Goal: Task Accomplishment & Management: Manage account settings

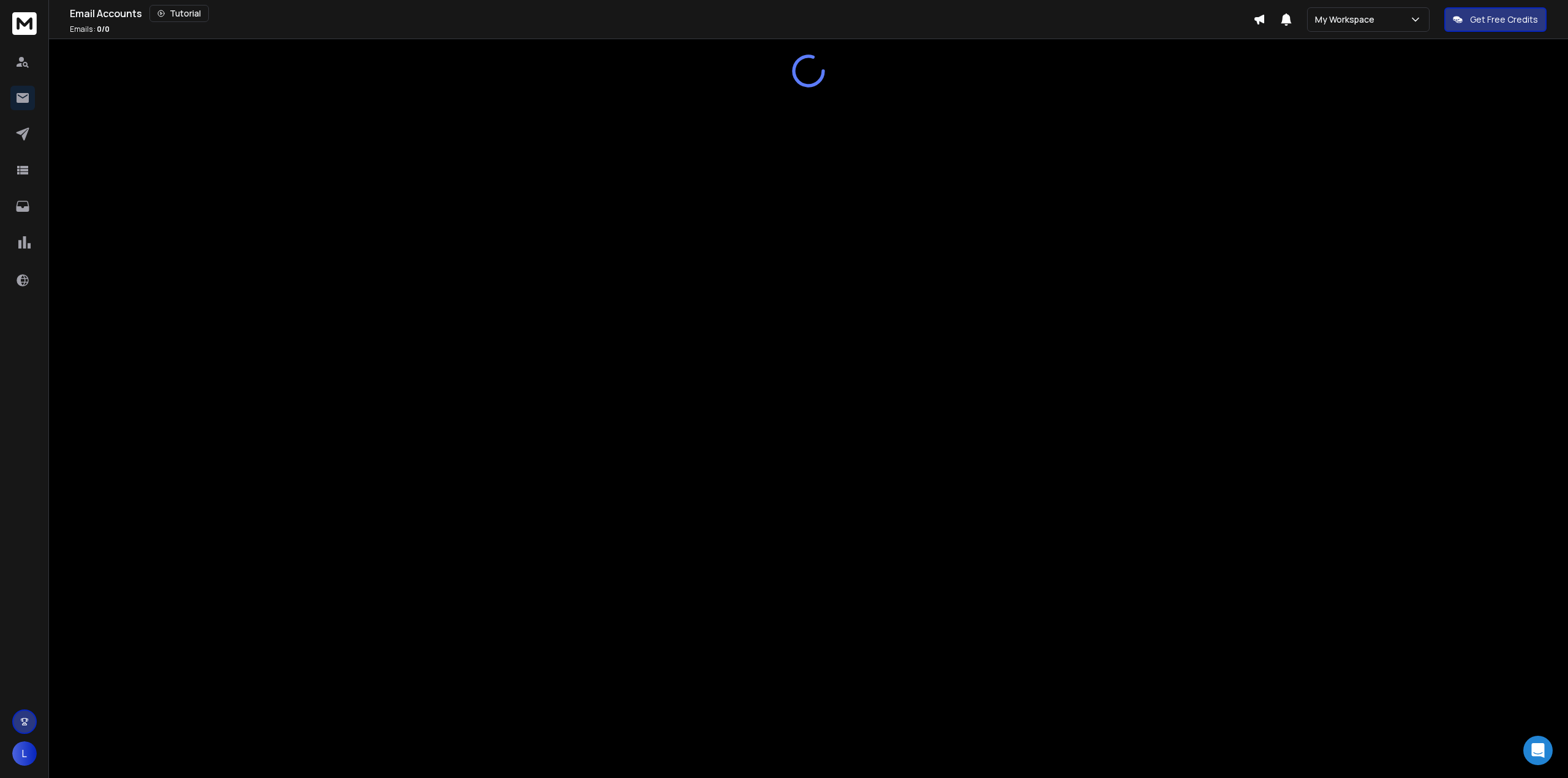
click at [1364, 4] on div "Email Accounts Tutorial Emails : 0 / 0 My Workspace Get Free Credits" at bounding box center [784, 19] width 1568 height 39
click at [1375, 11] on button "My Workspace" at bounding box center [1368, 19] width 123 height 25
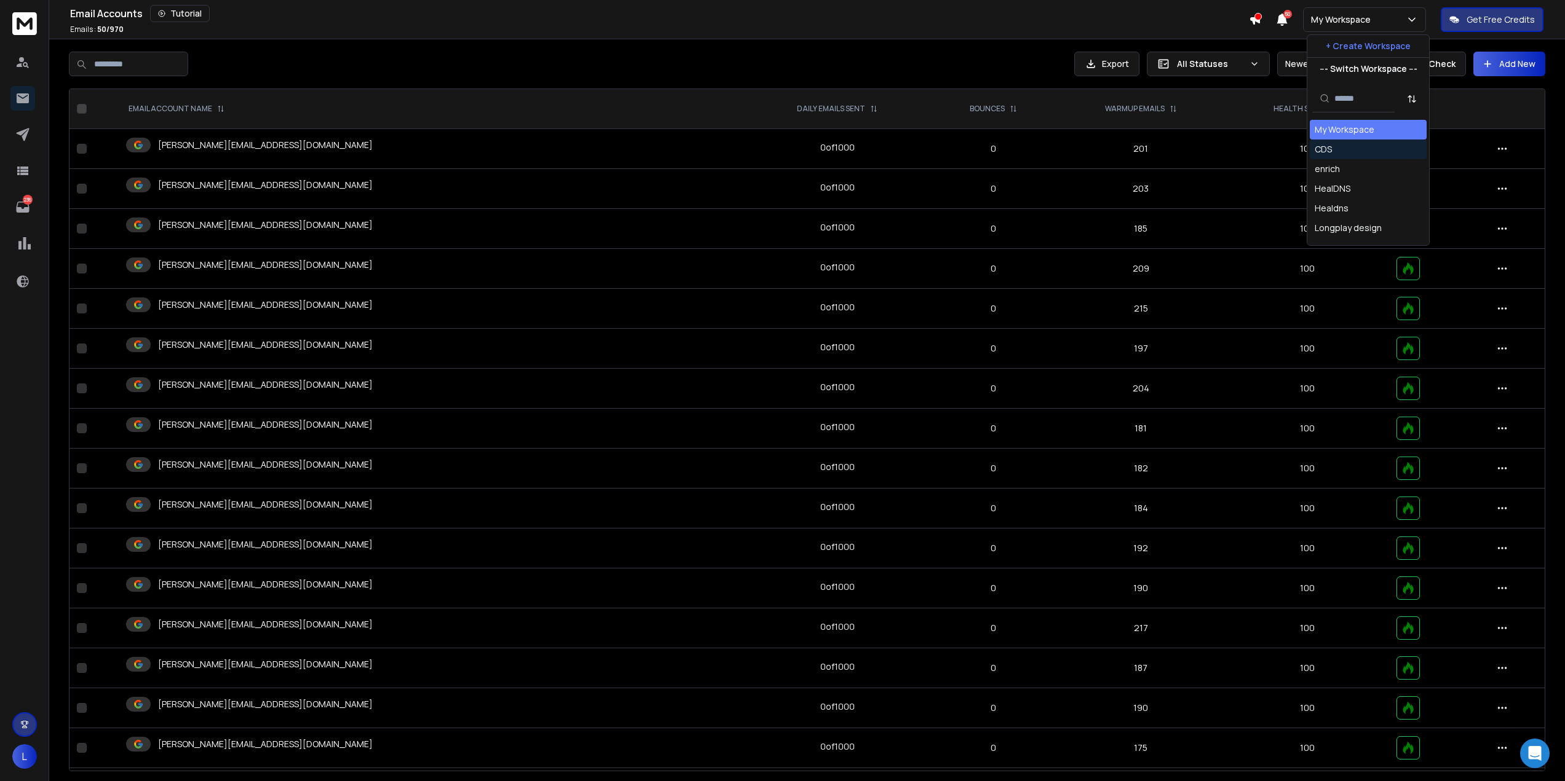
click at [1378, 41] on p "+ Create Workspace" at bounding box center [1368, 46] width 85 height 12
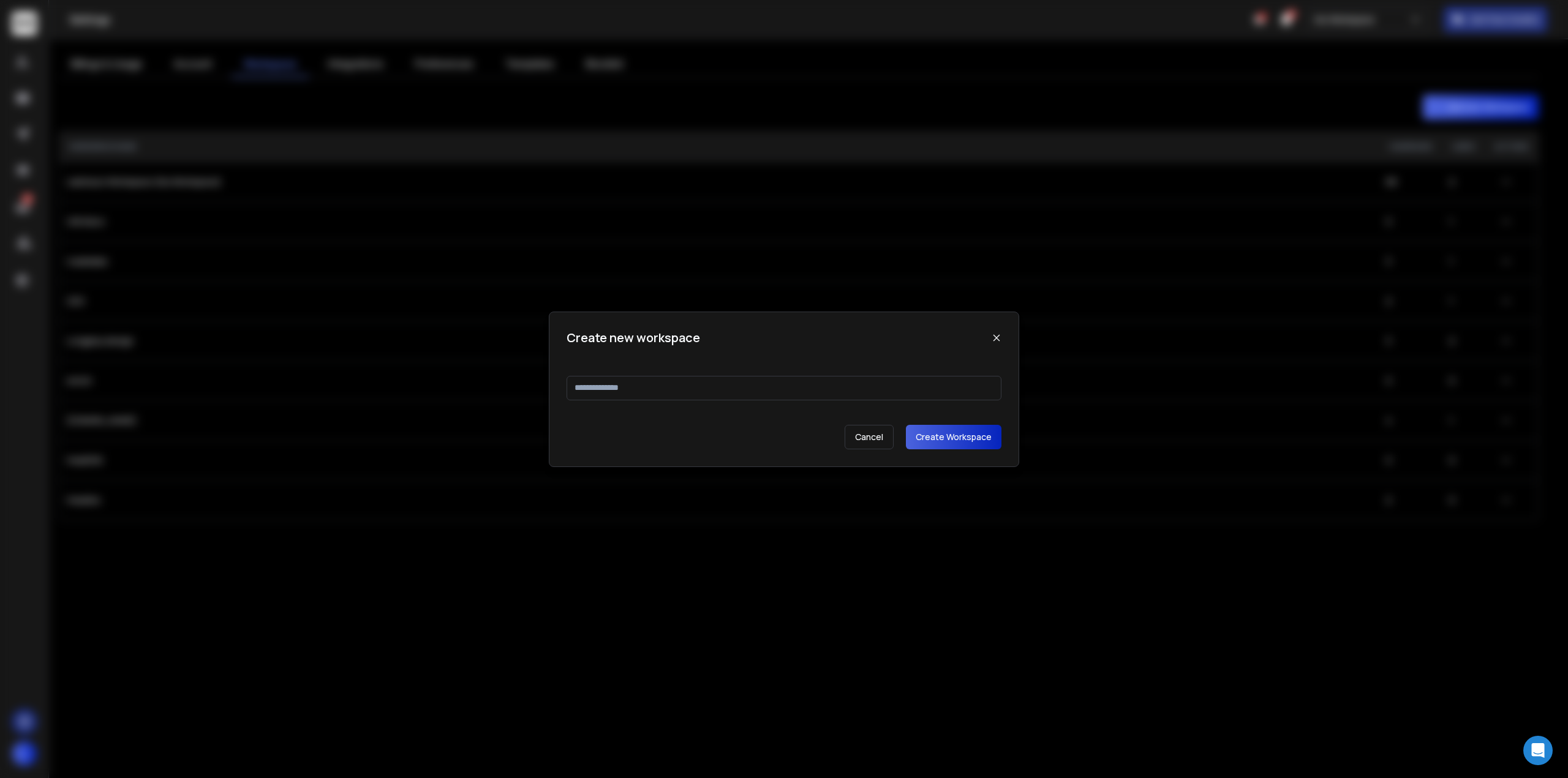
click at [793, 375] on div at bounding box center [784, 387] width 435 height 30
click at [793, 390] on input at bounding box center [784, 388] width 435 height 25
type input "**********"
click at [904, 430] on div "Cancel Create Workspace" at bounding box center [922, 437] width 156 height 25
click at [915, 434] on button "Create Workspace" at bounding box center [953, 437] width 96 height 25
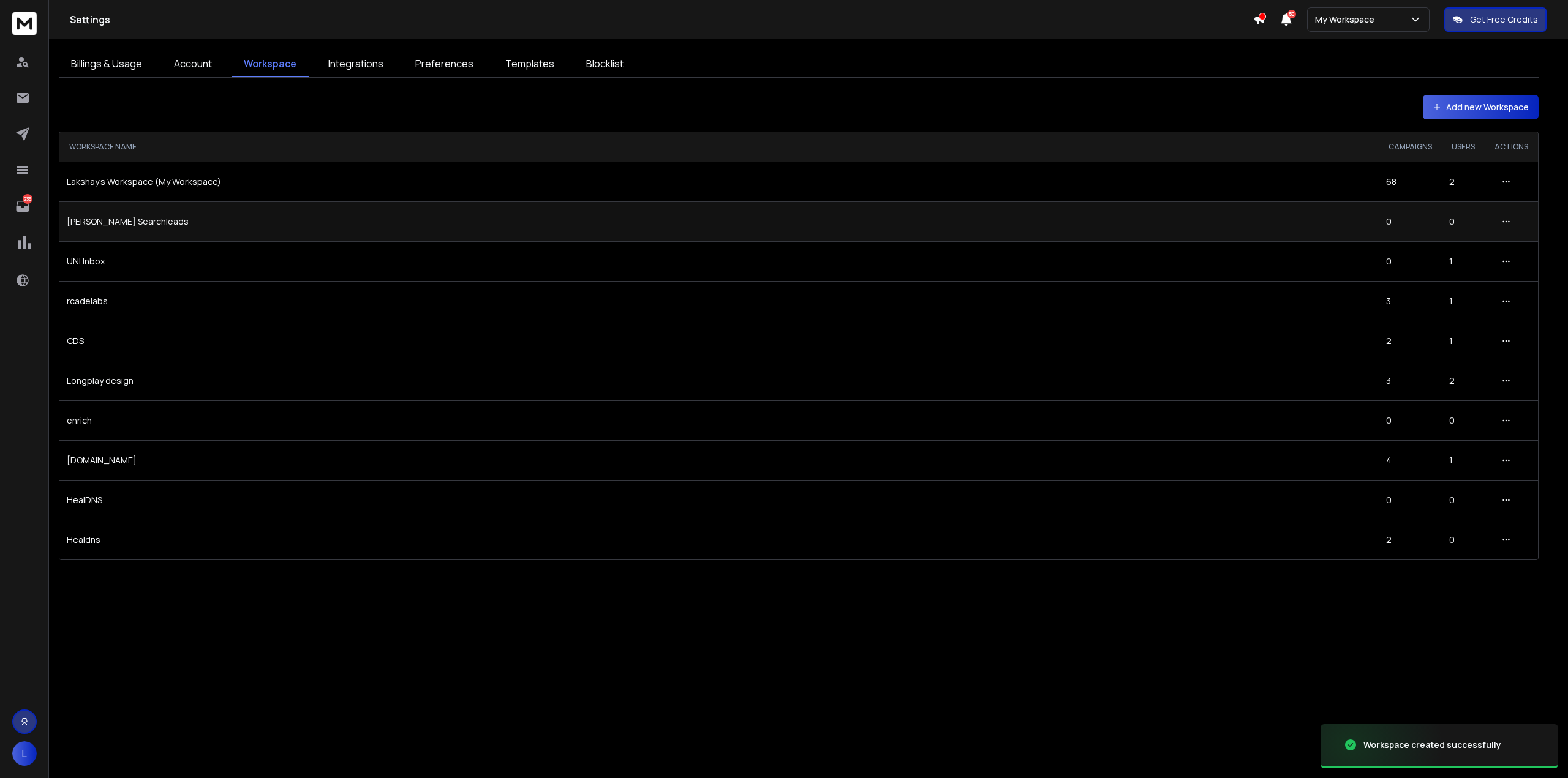
click at [307, 217] on td "[PERSON_NAME] Searchleads" at bounding box center [719, 221] width 1319 height 40
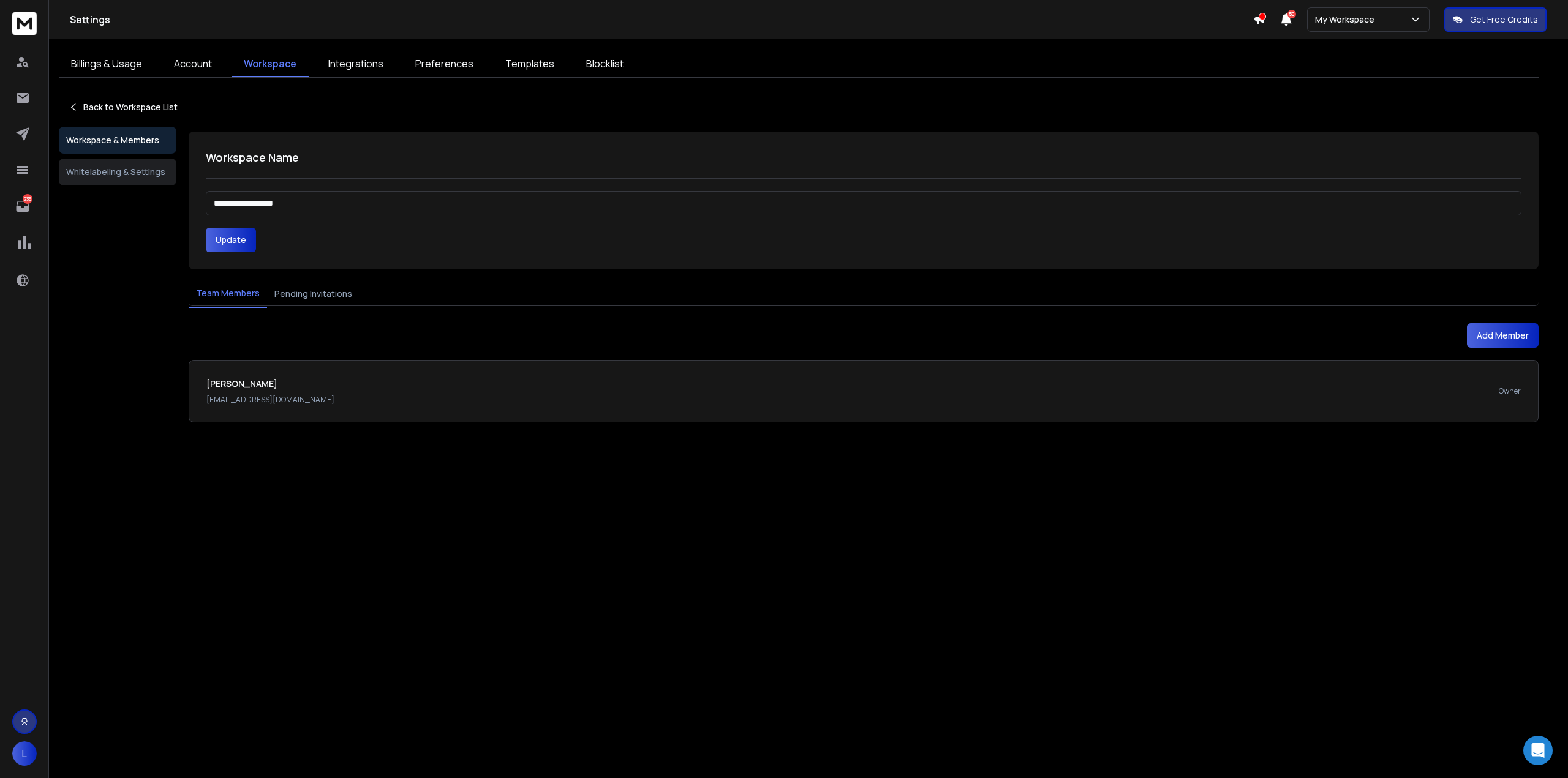
click at [311, 291] on button "Pending Invitations" at bounding box center [313, 294] width 93 height 27
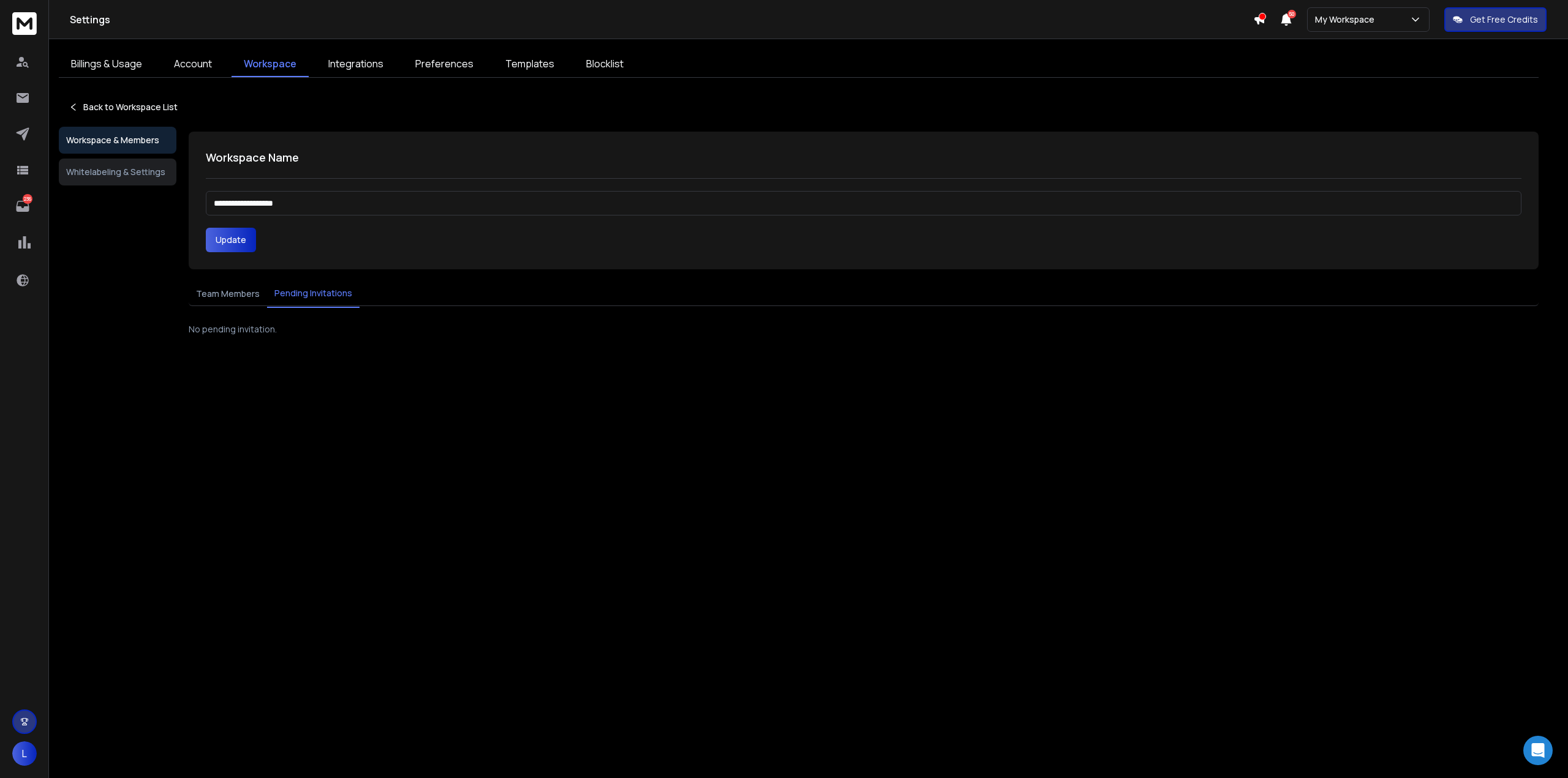
click at [234, 298] on button "Team Members" at bounding box center [227, 294] width 79 height 27
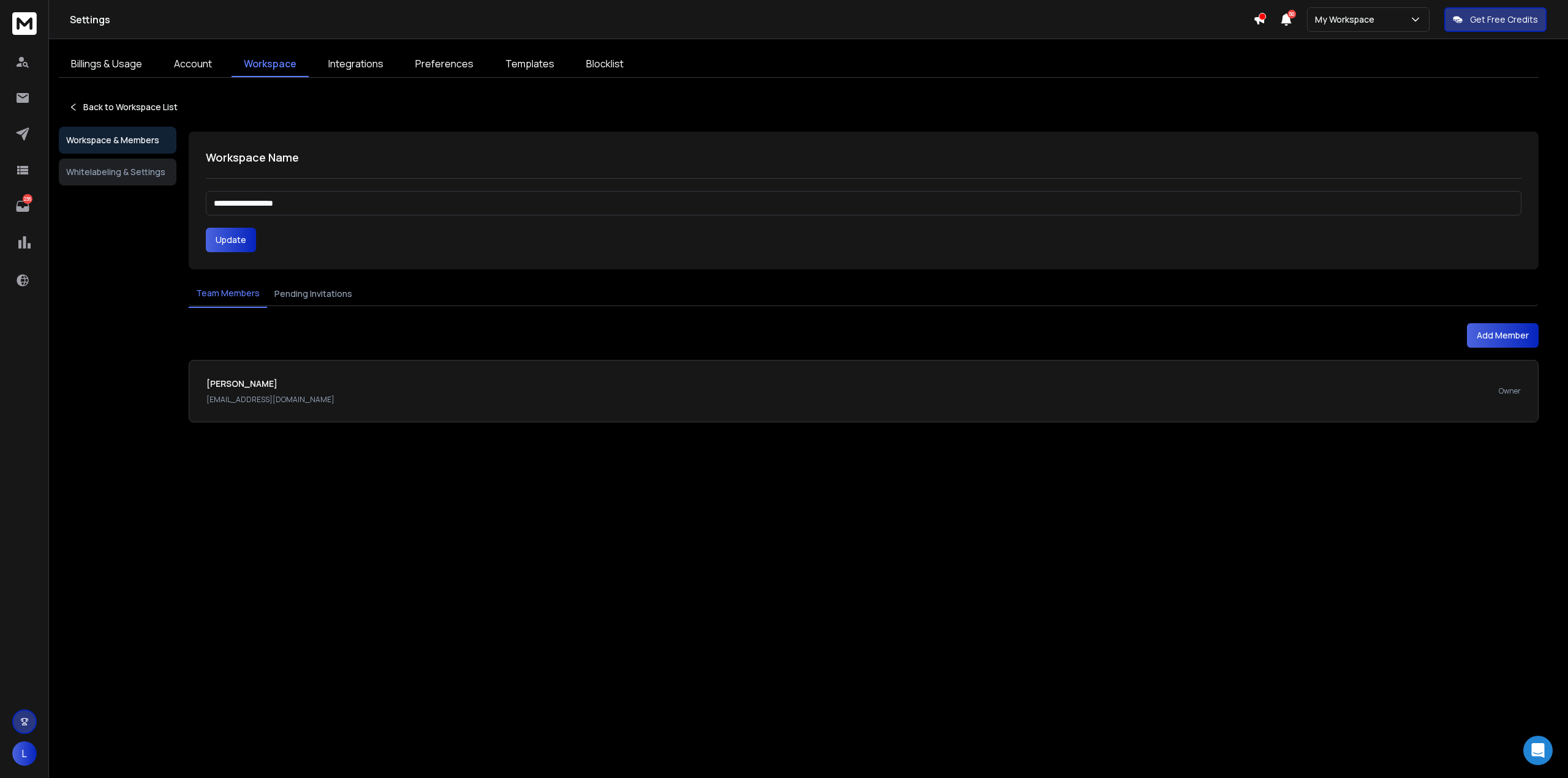
click at [1480, 333] on button "Add Member" at bounding box center [1502, 336] width 72 height 25
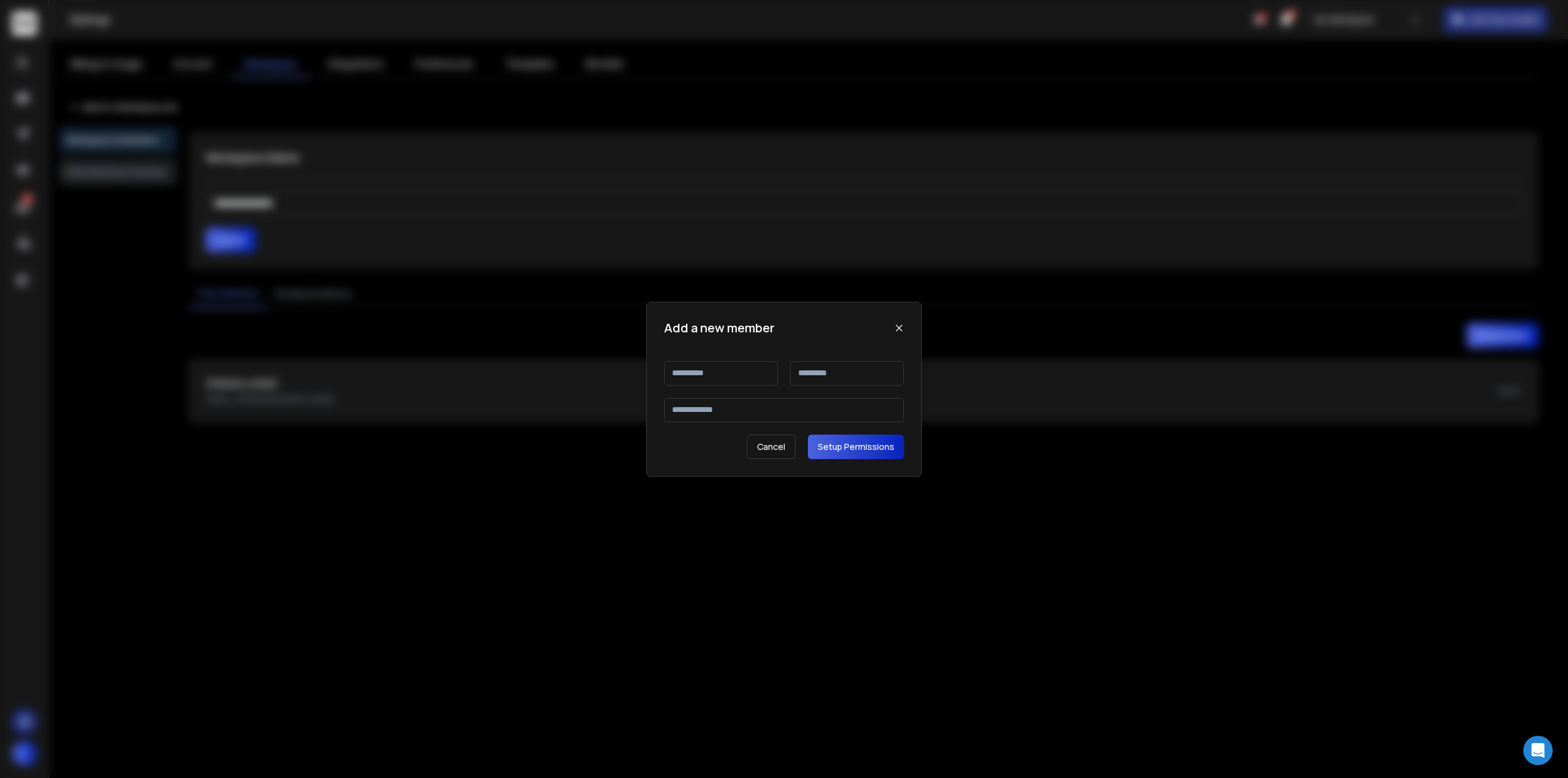
click at [721, 404] on input at bounding box center [783, 410] width 240 height 25
type input "**********"
click at [764, 354] on div "Add a new member" at bounding box center [783, 341] width 240 height 42
click at [748, 373] on input at bounding box center [720, 374] width 114 height 25
type input "*******"
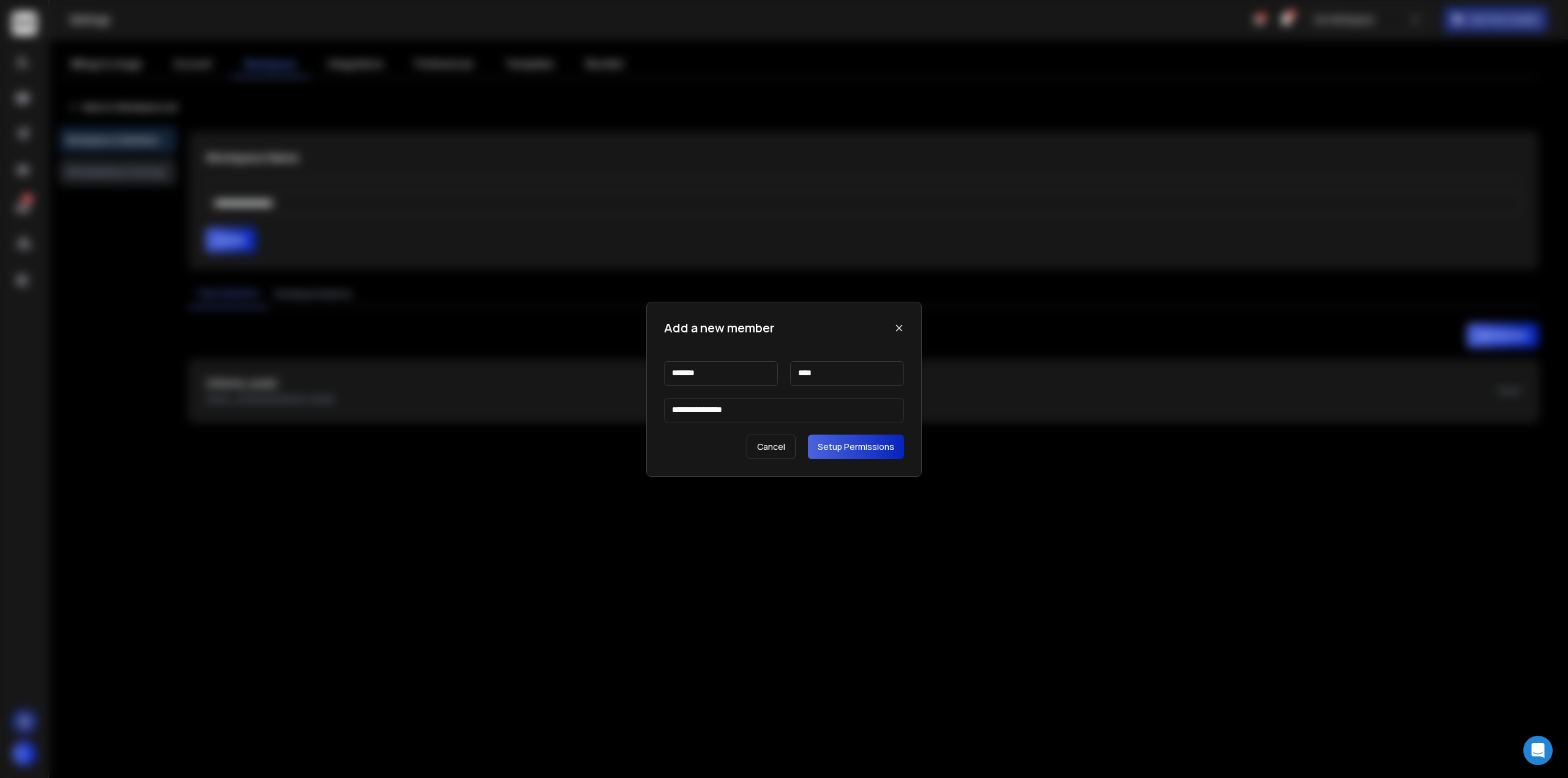
type input "****"
click at [837, 435] on button "Setup Permissions" at bounding box center [856, 447] width 97 height 25
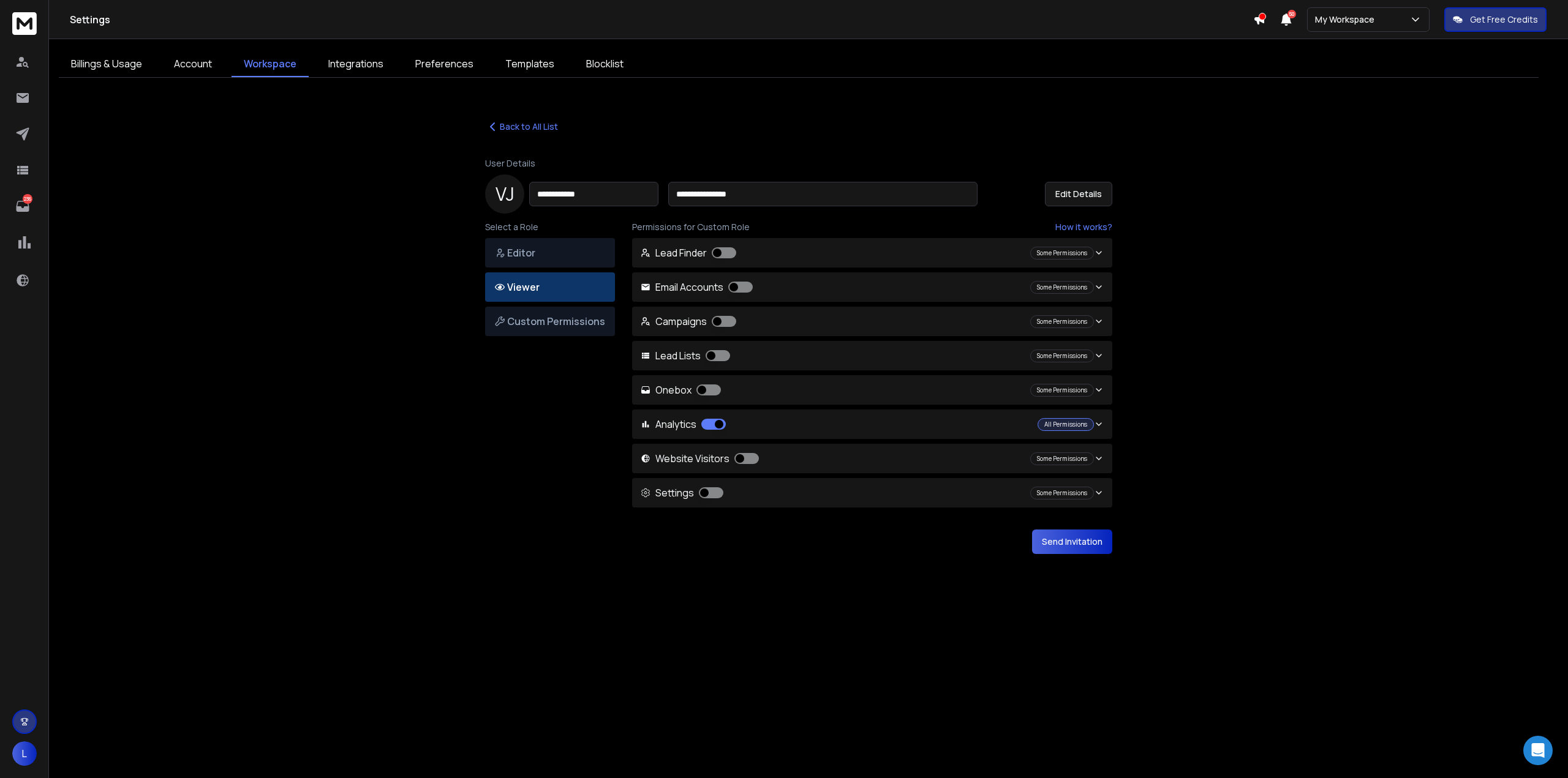
click at [703, 391] on button "button" at bounding box center [708, 389] width 25 height 11
click at [724, 318] on button "button" at bounding box center [723, 321] width 25 height 11
click at [1085, 545] on button "Send Invitation" at bounding box center [1072, 542] width 81 height 25
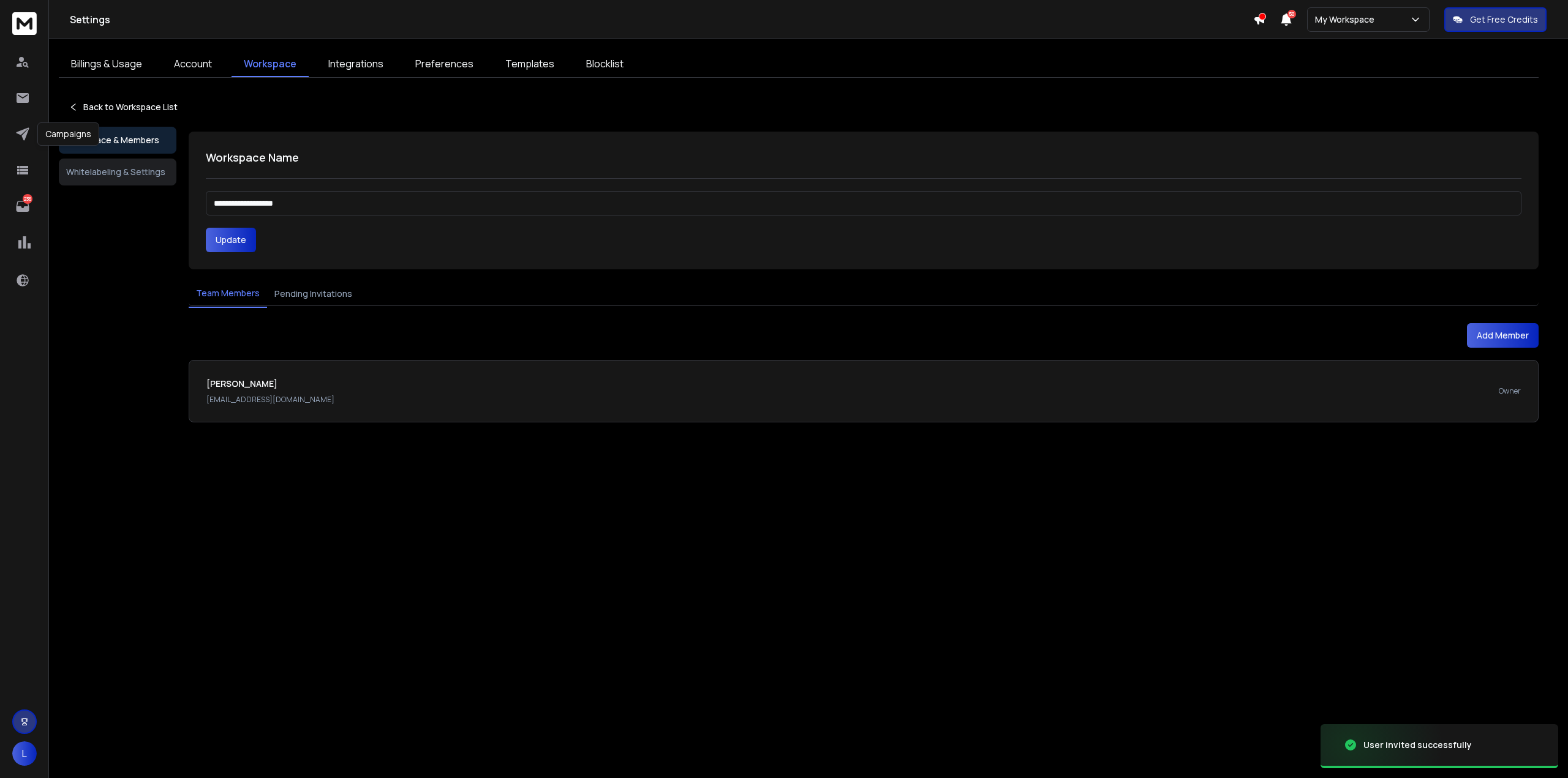
click at [22, 122] on div "236" at bounding box center [24, 173] width 28 height 247
click at [1402, 18] on div "My Workspace" at bounding box center [1368, 20] width 107 height 12
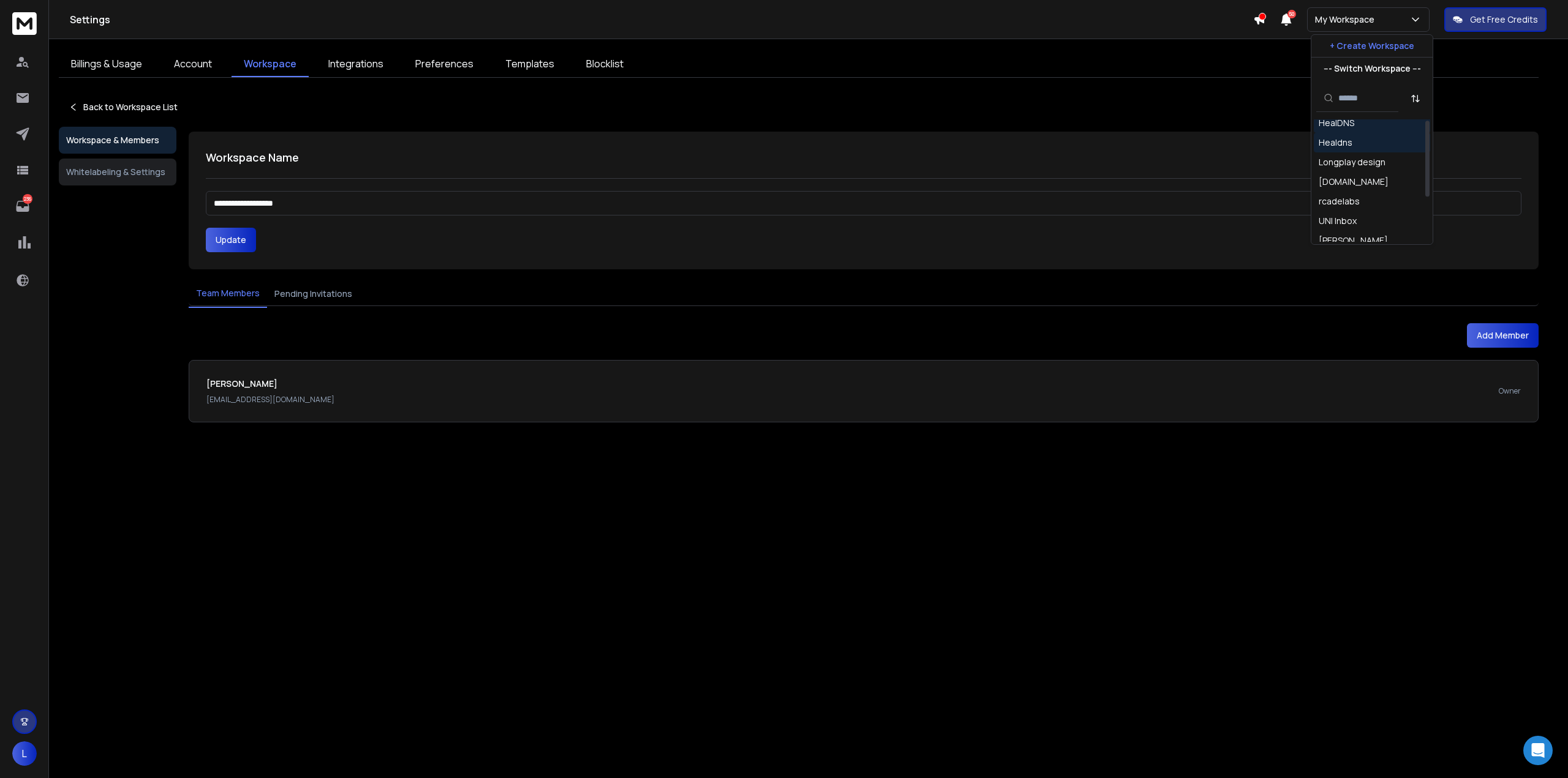
scroll to position [74, 0]
click at [1376, 224] on div "[PERSON_NAME] Searchleads" at bounding box center [1372, 238] width 117 height 32
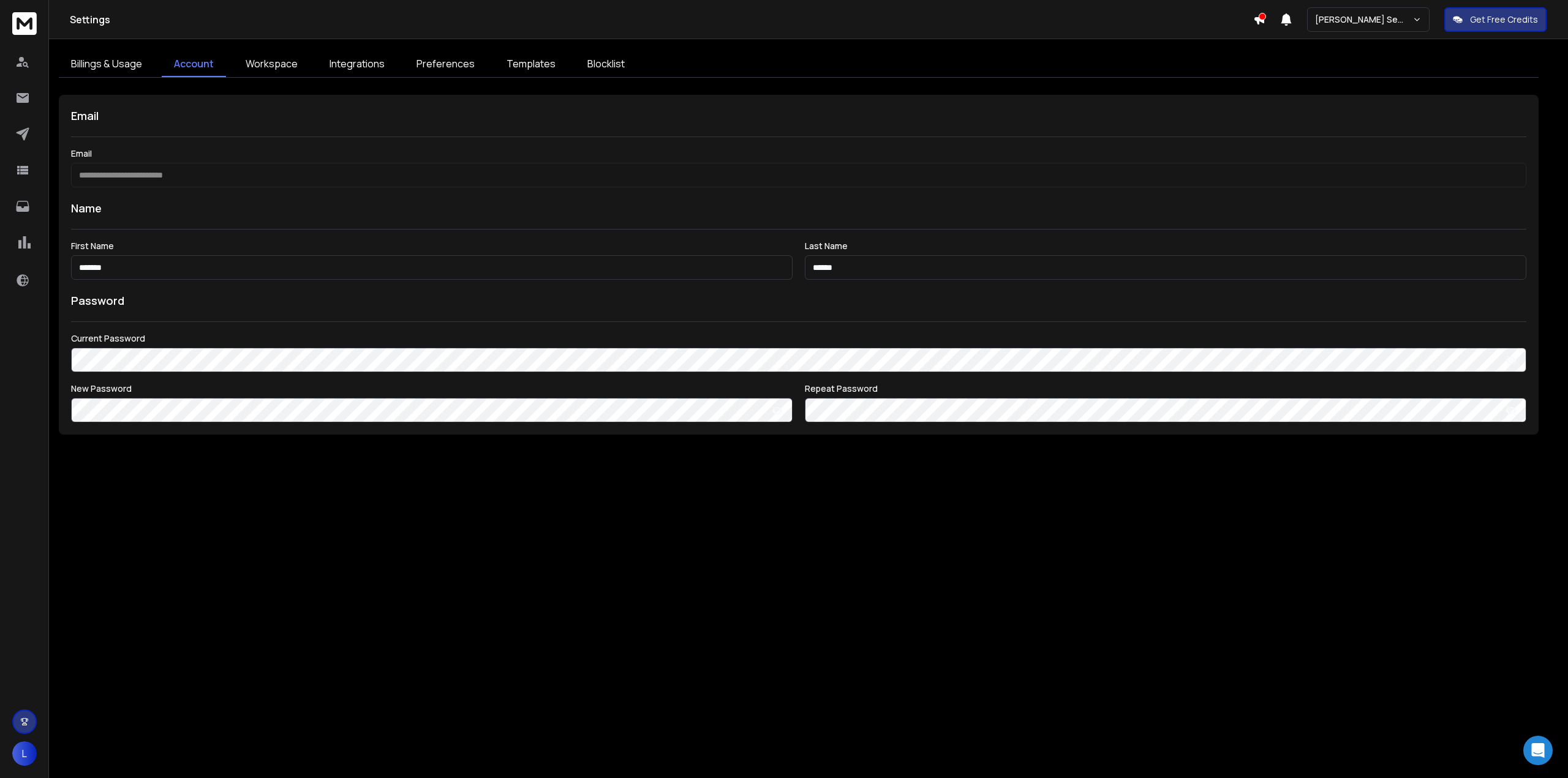
click at [278, 68] on link "Workspace" at bounding box center [271, 65] width 77 height 26
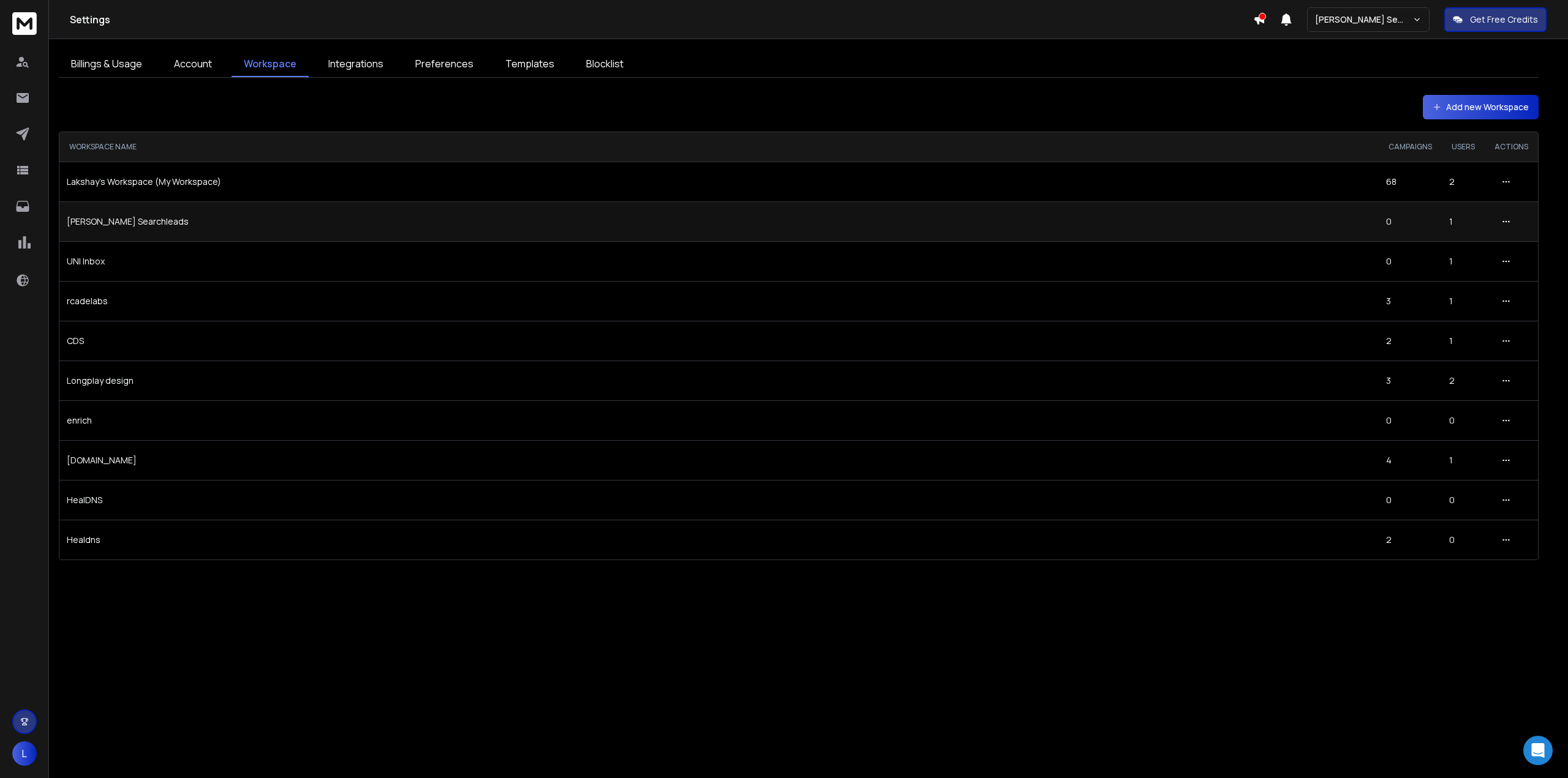
click at [122, 219] on td "[PERSON_NAME] Searchleads" at bounding box center [719, 221] width 1319 height 40
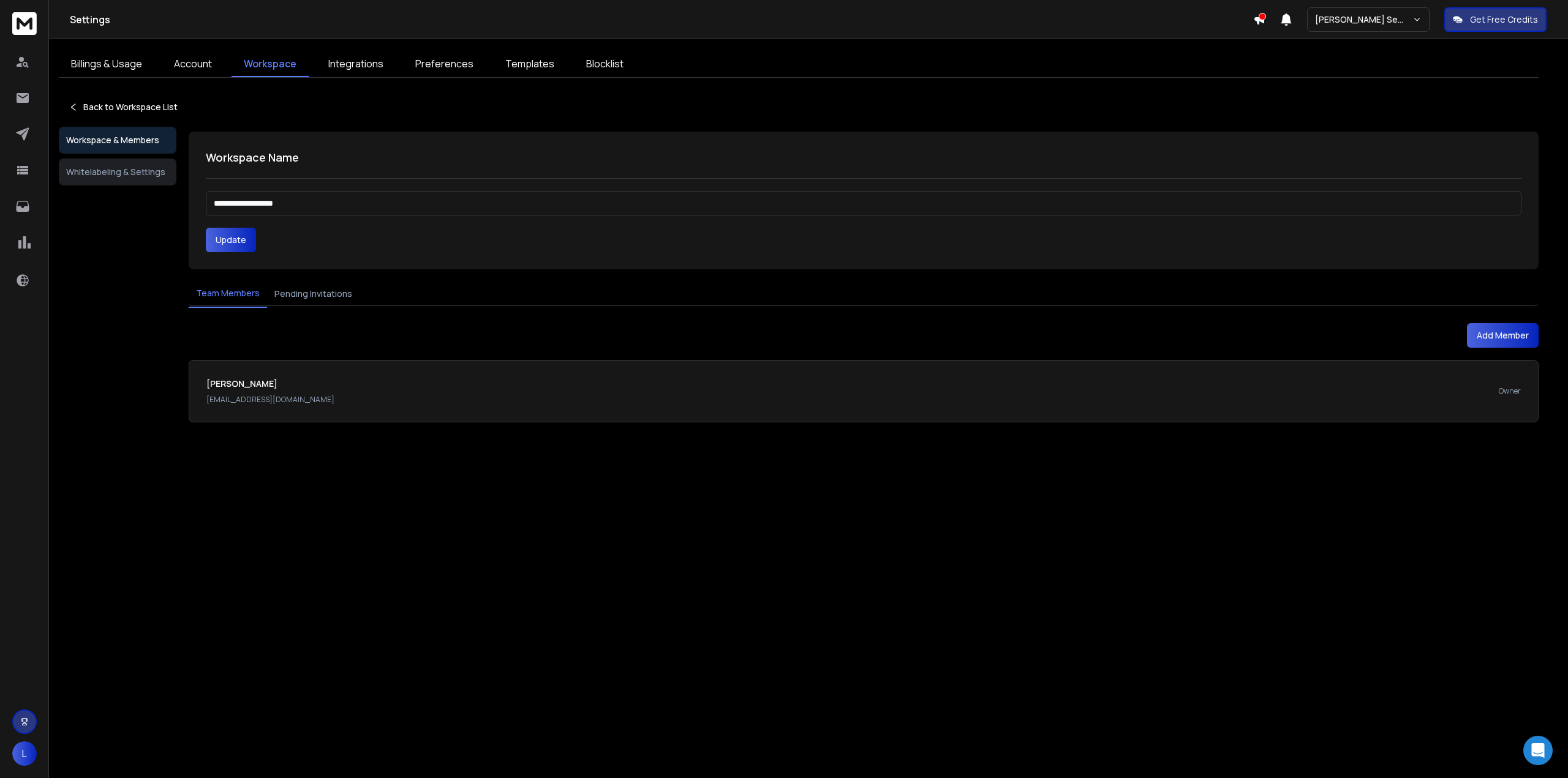
click at [335, 309] on div "Team Members Pending Invitations Add Member lakshay taneja lakshaytaneja2028@gm…" at bounding box center [863, 352] width 1350 height 140
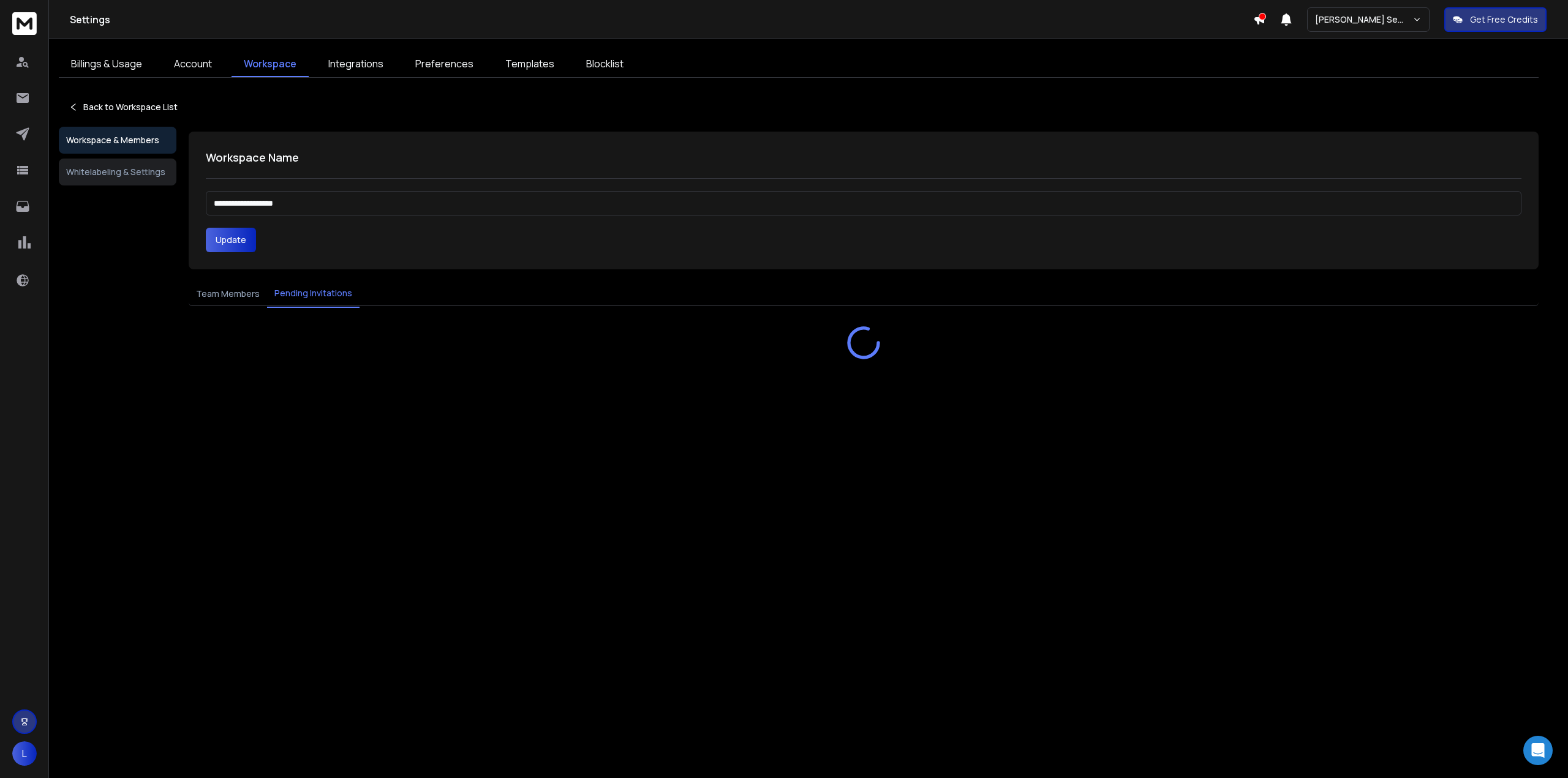
click at [335, 301] on button "Pending Invitations" at bounding box center [313, 294] width 93 height 28
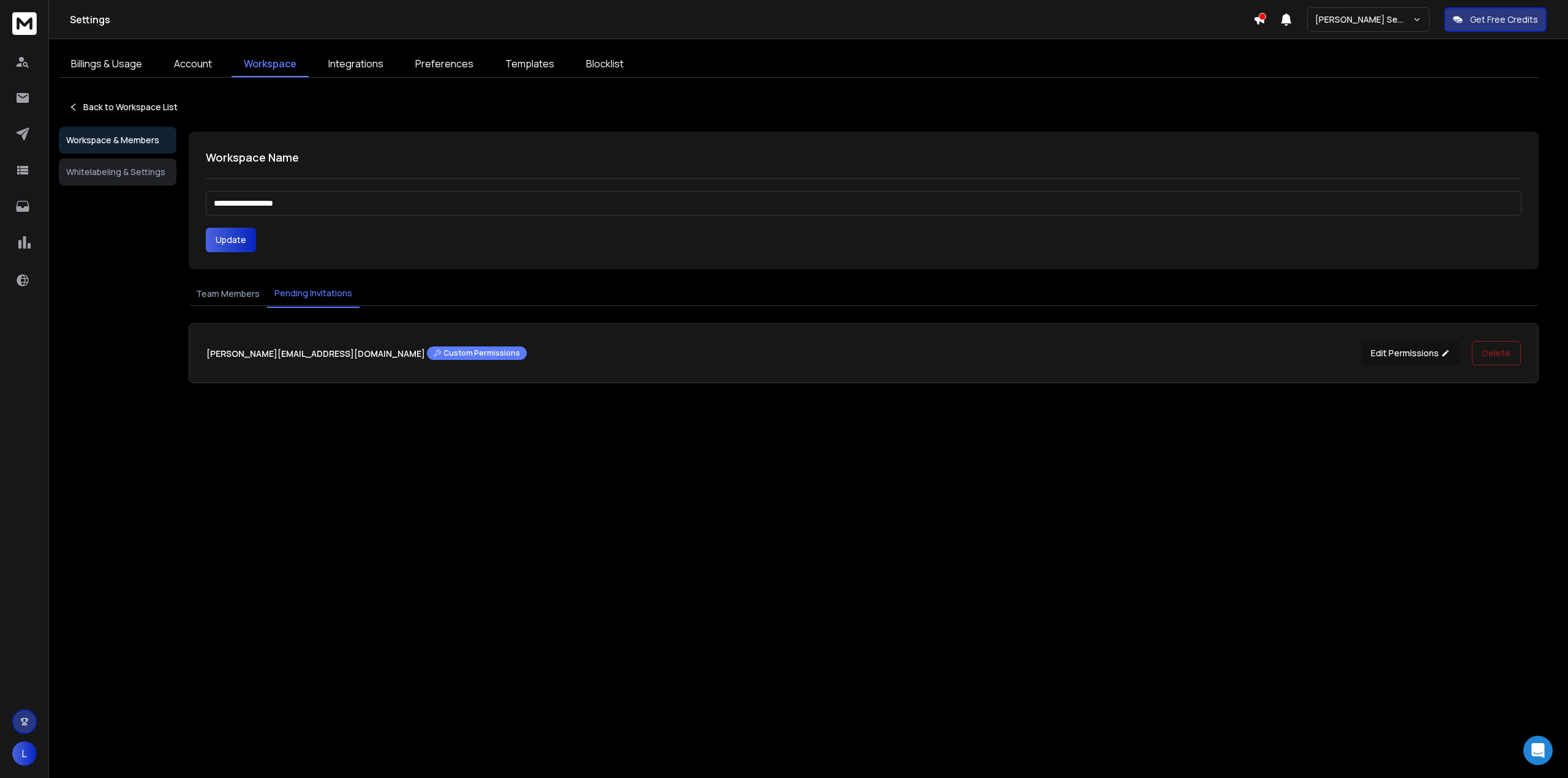
click at [226, 295] on button "Team Members" at bounding box center [227, 294] width 79 height 27
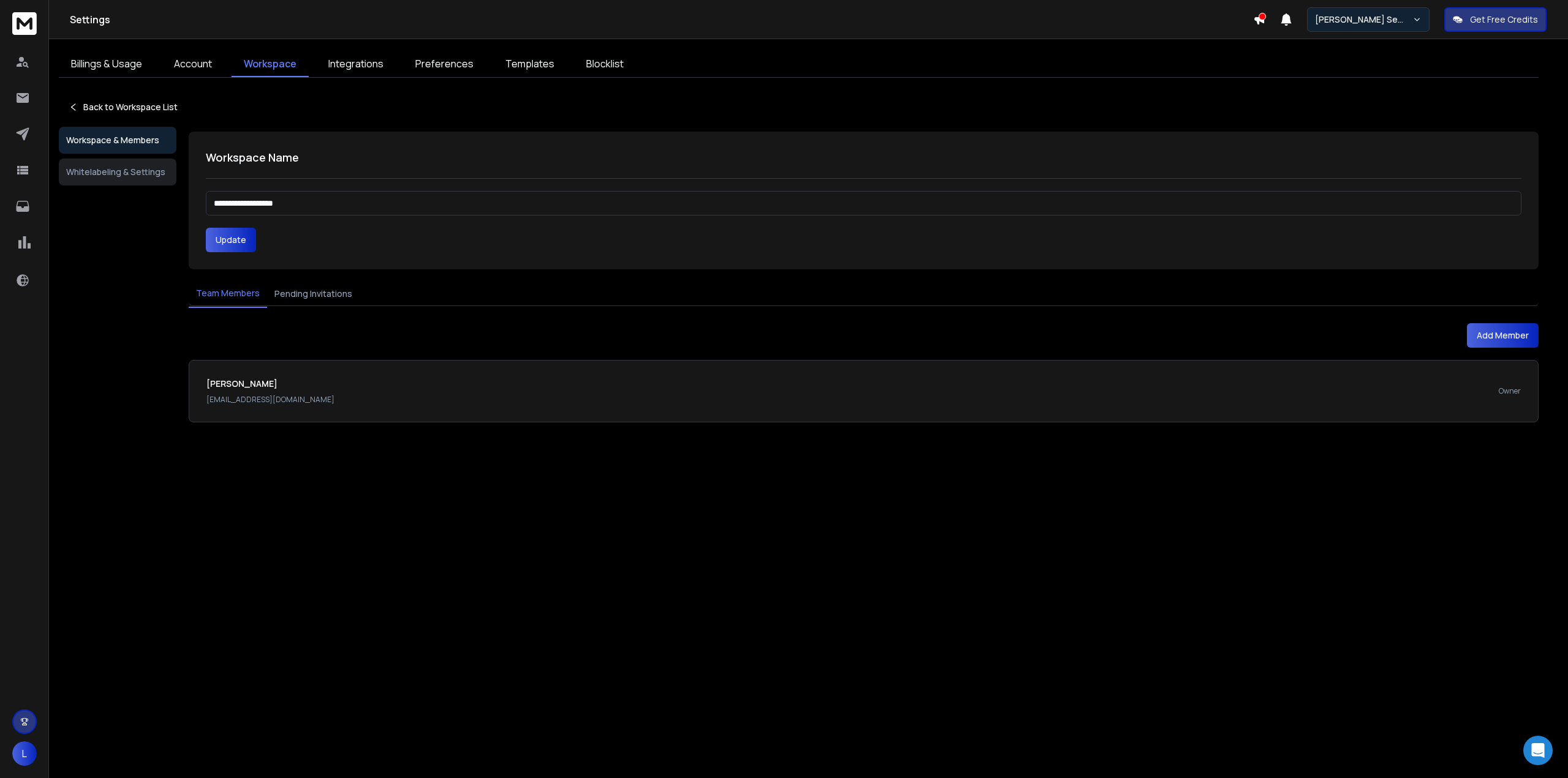
click at [1399, 26] on button "[PERSON_NAME] Searchleads" at bounding box center [1368, 19] width 123 height 25
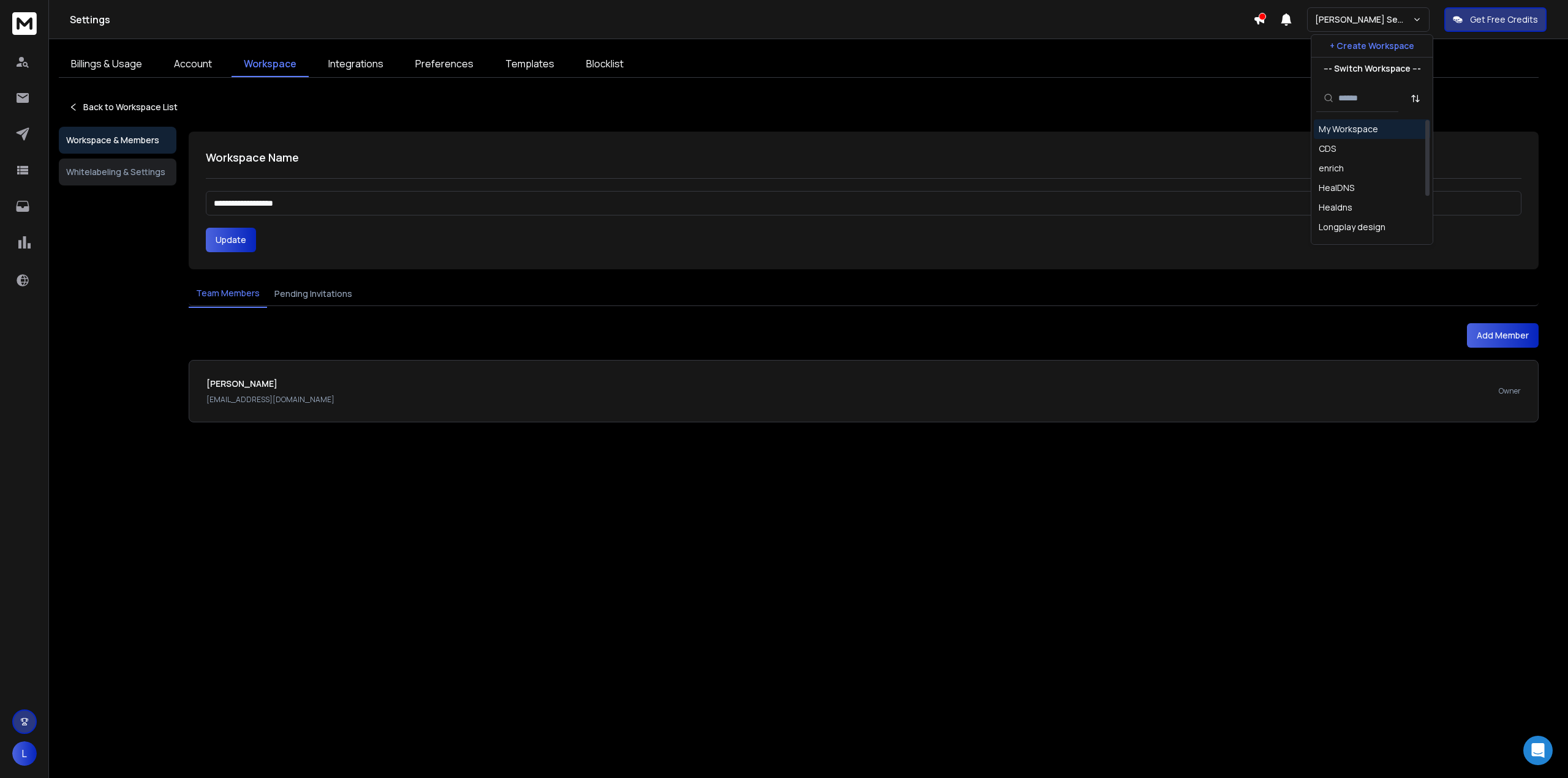
click at [1362, 133] on div "My Workspace" at bounding box center [1349, 130] width 60 height 12
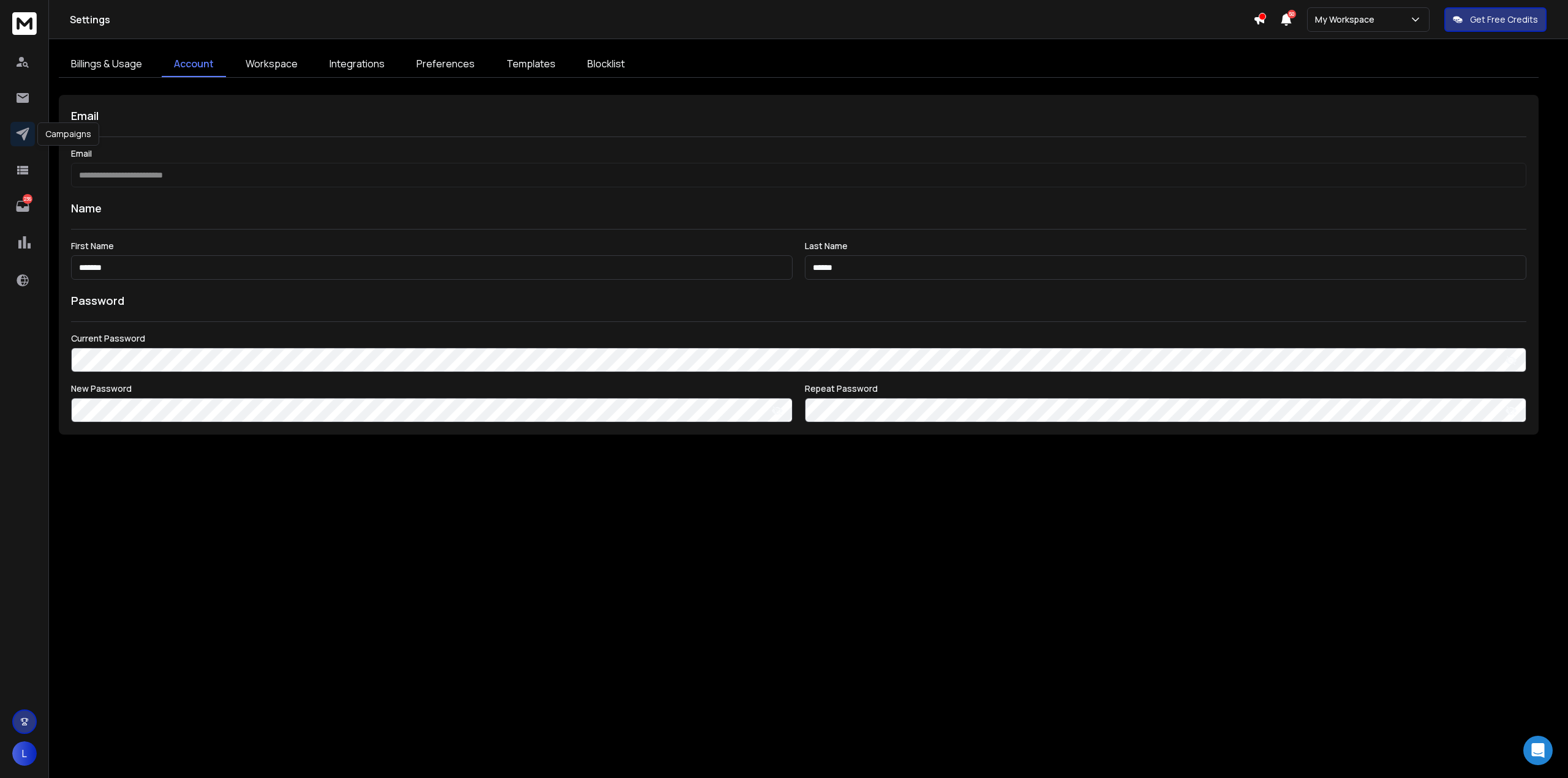
click at [22, 141] on link at bounding box center [22, 133] width 25 height 25
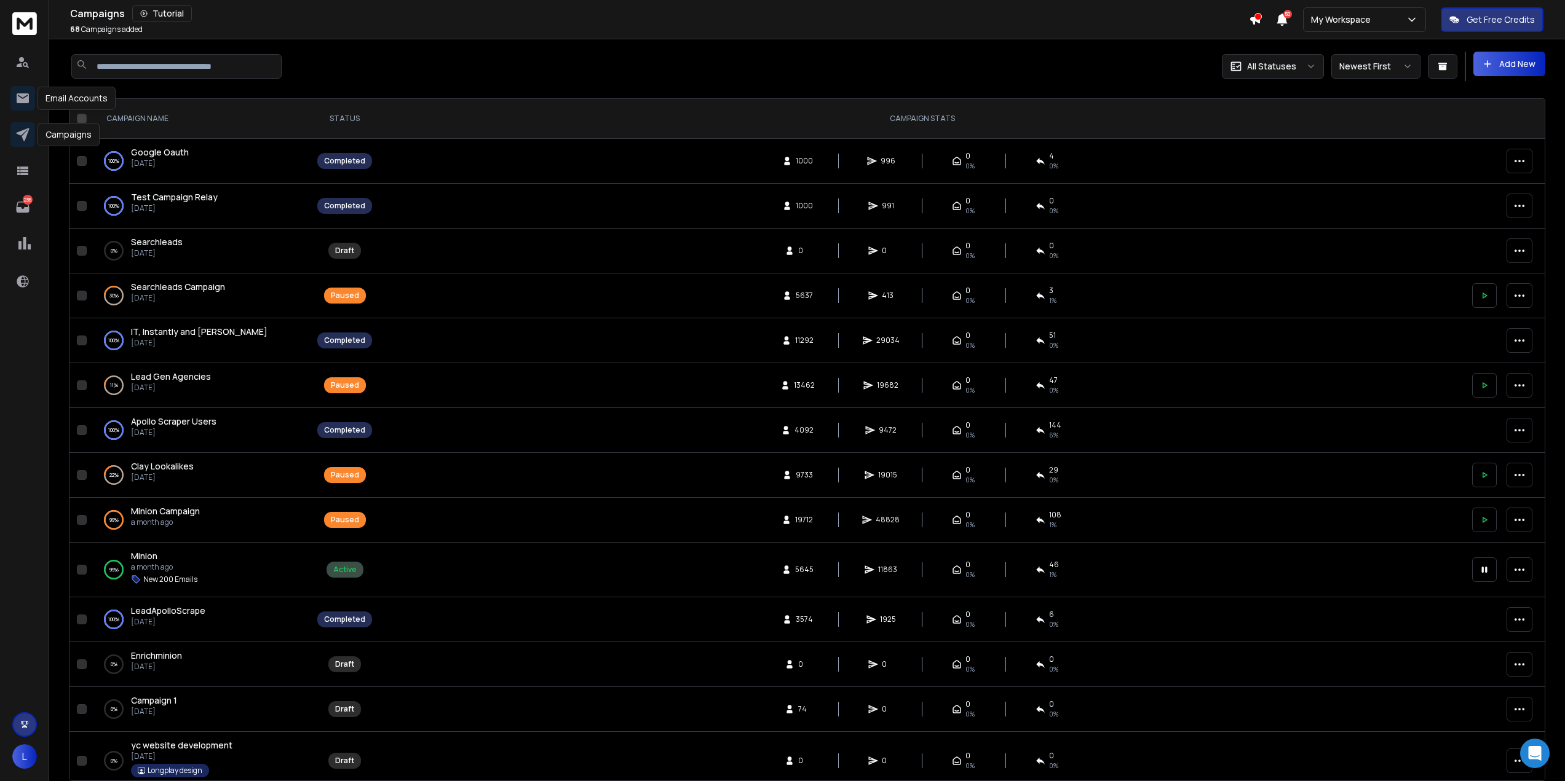
click at [21, 99] on icon at bounding box center [23, 98] width 12 height 10
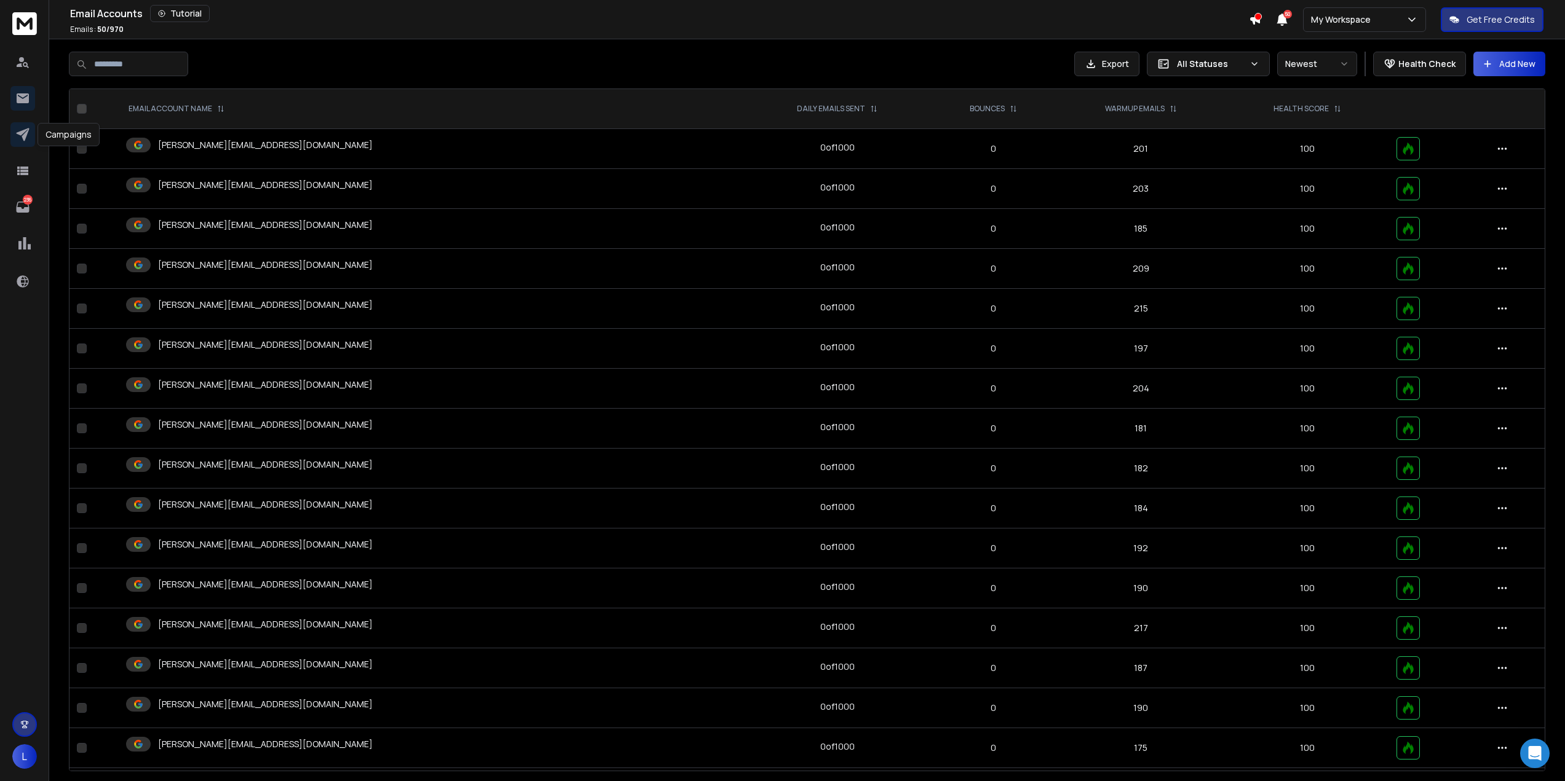
click at [32, 130] on link at bounding box center [22, 134] width 25 height 25
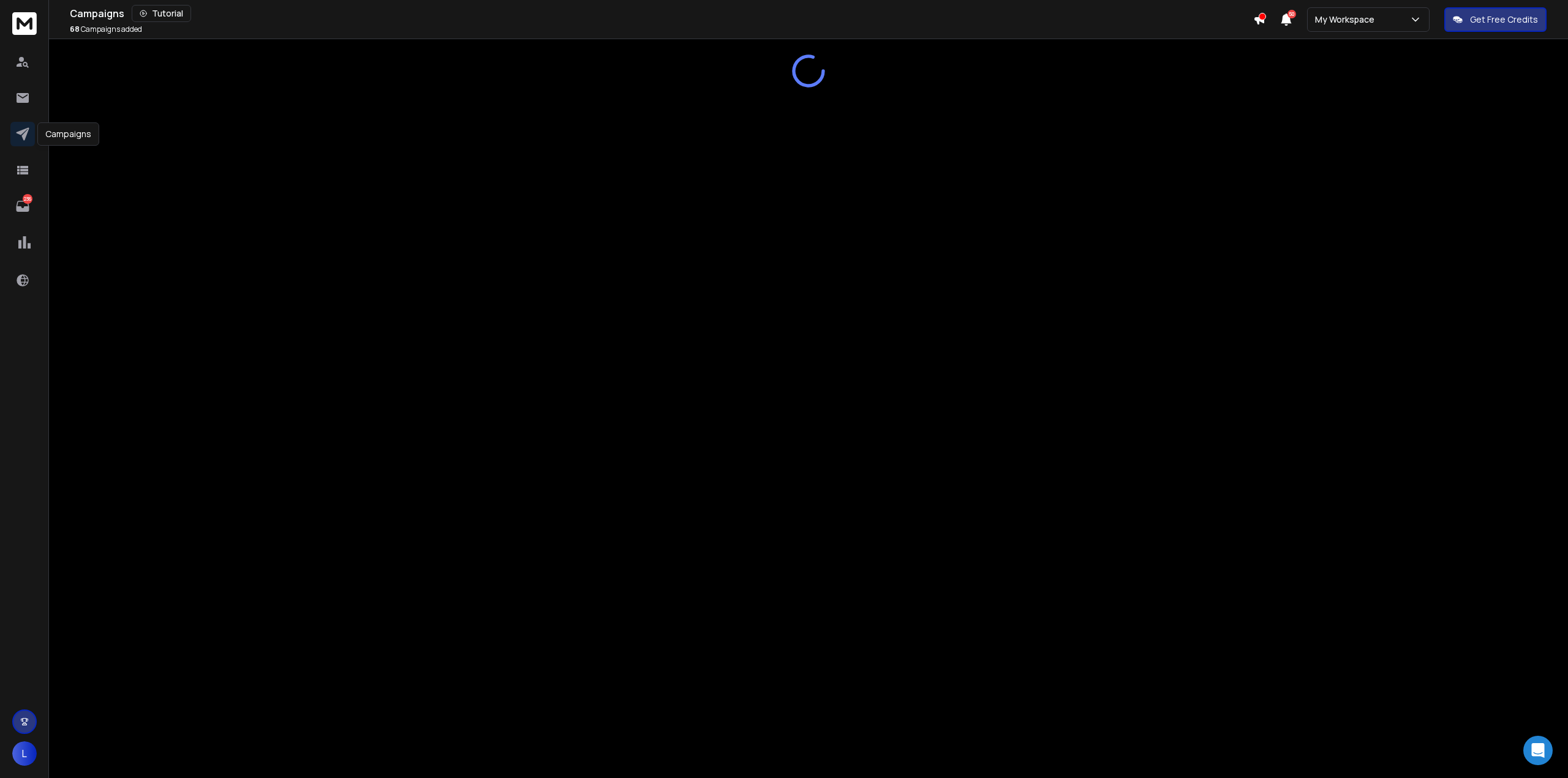
click at [30, 135] on link at bounding box center [22, 133] width 25 height 25
click at [27, 103] on icon at bounding box center [23, 98] width 12 height 10
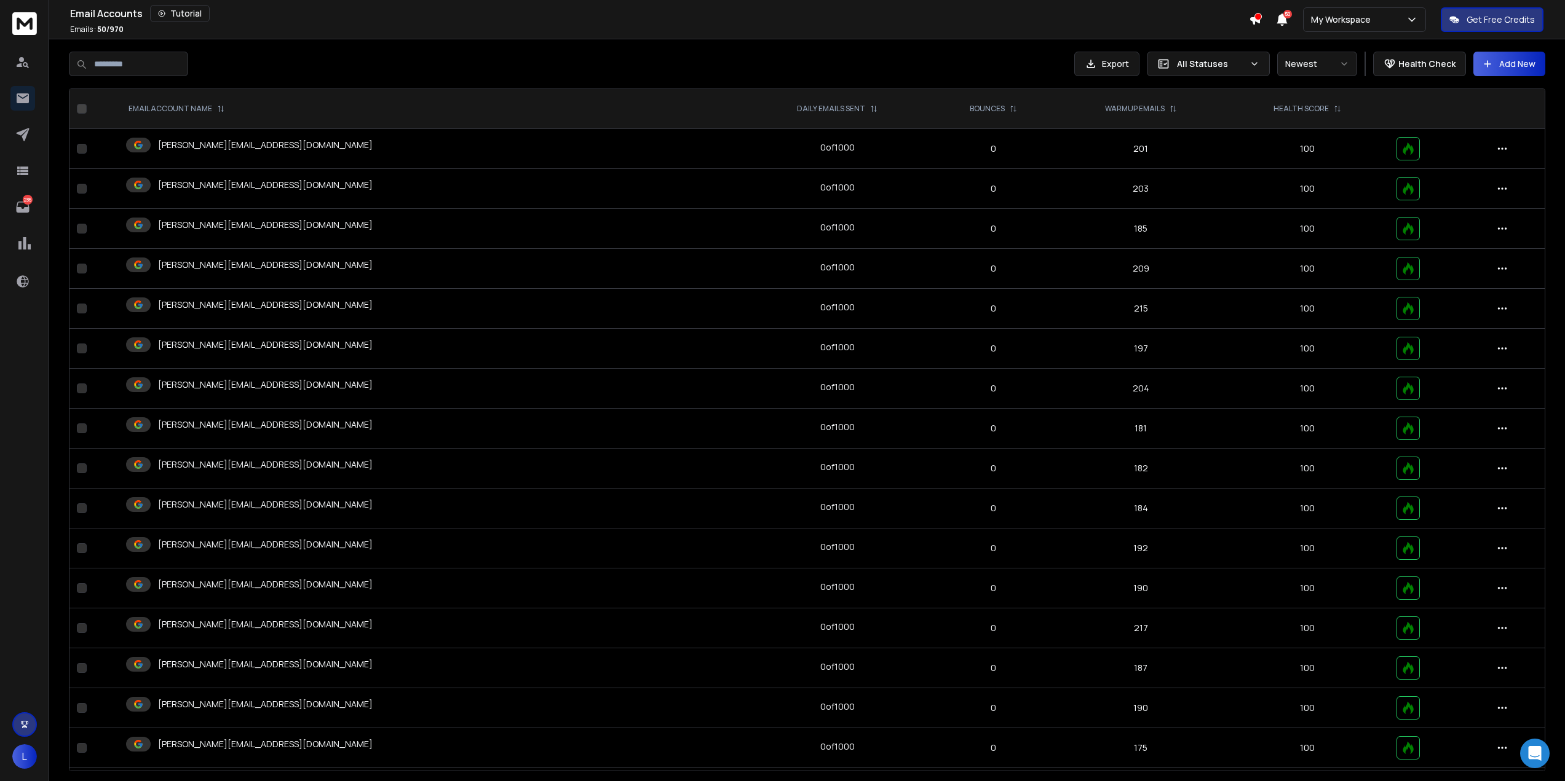
click at [1243, 65] on p "All Statuses" at bounding box center [1211, 64] width 68 height 12
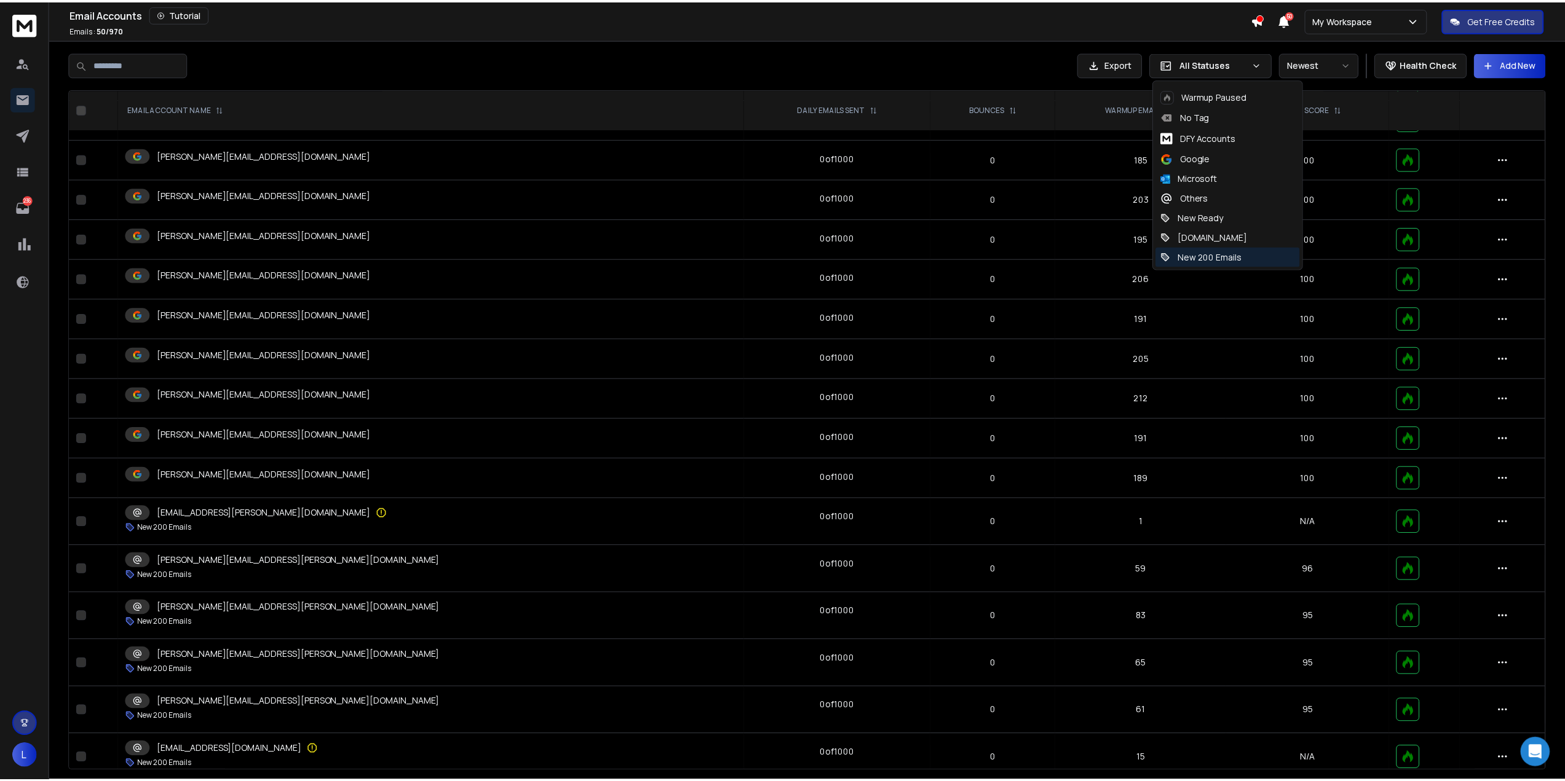
scroll to position [1459, 0]
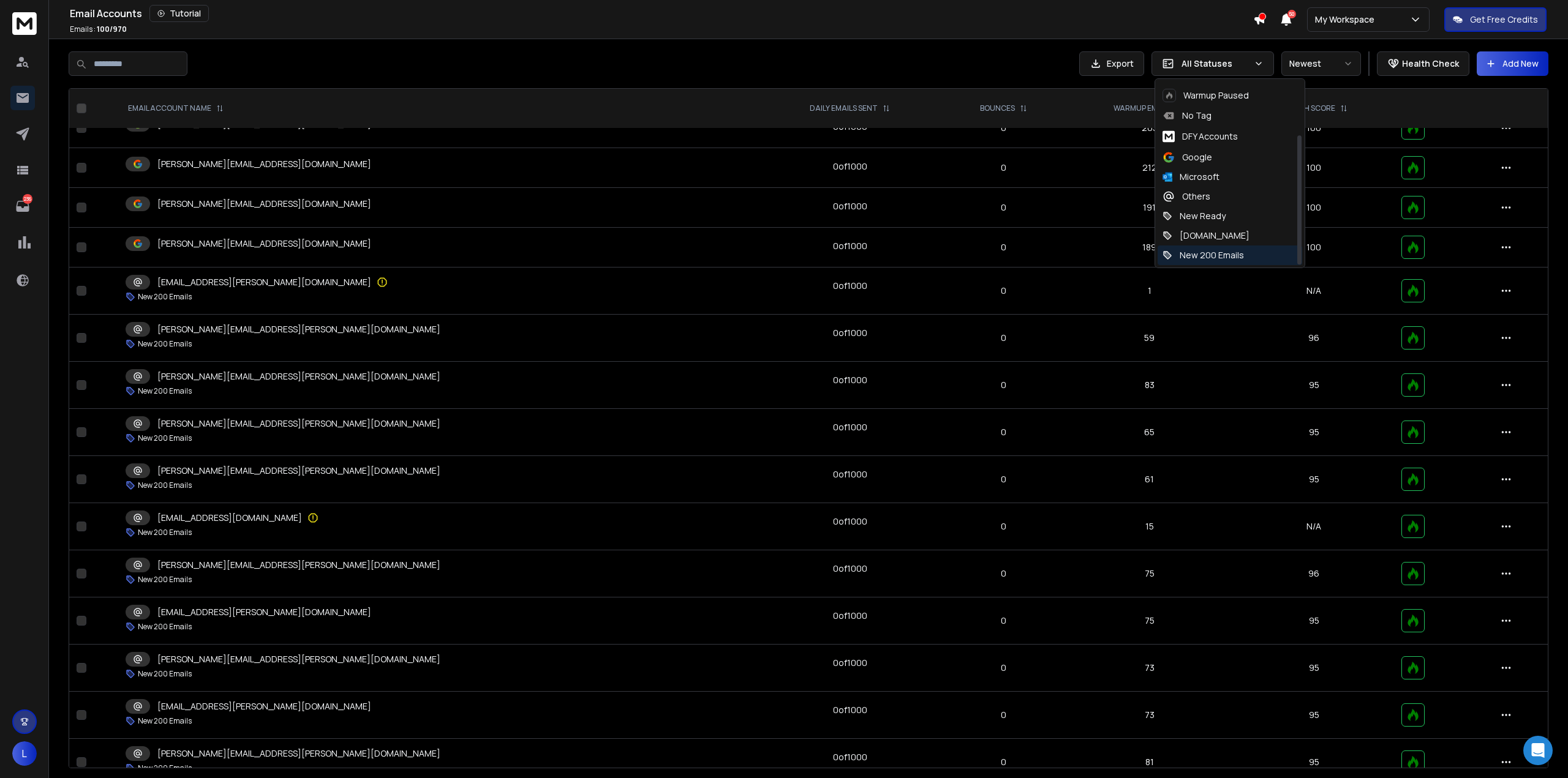
click at [1250, 253] on div "New 200 Emails" at bounding box center [1229, 256] width 144 height 20
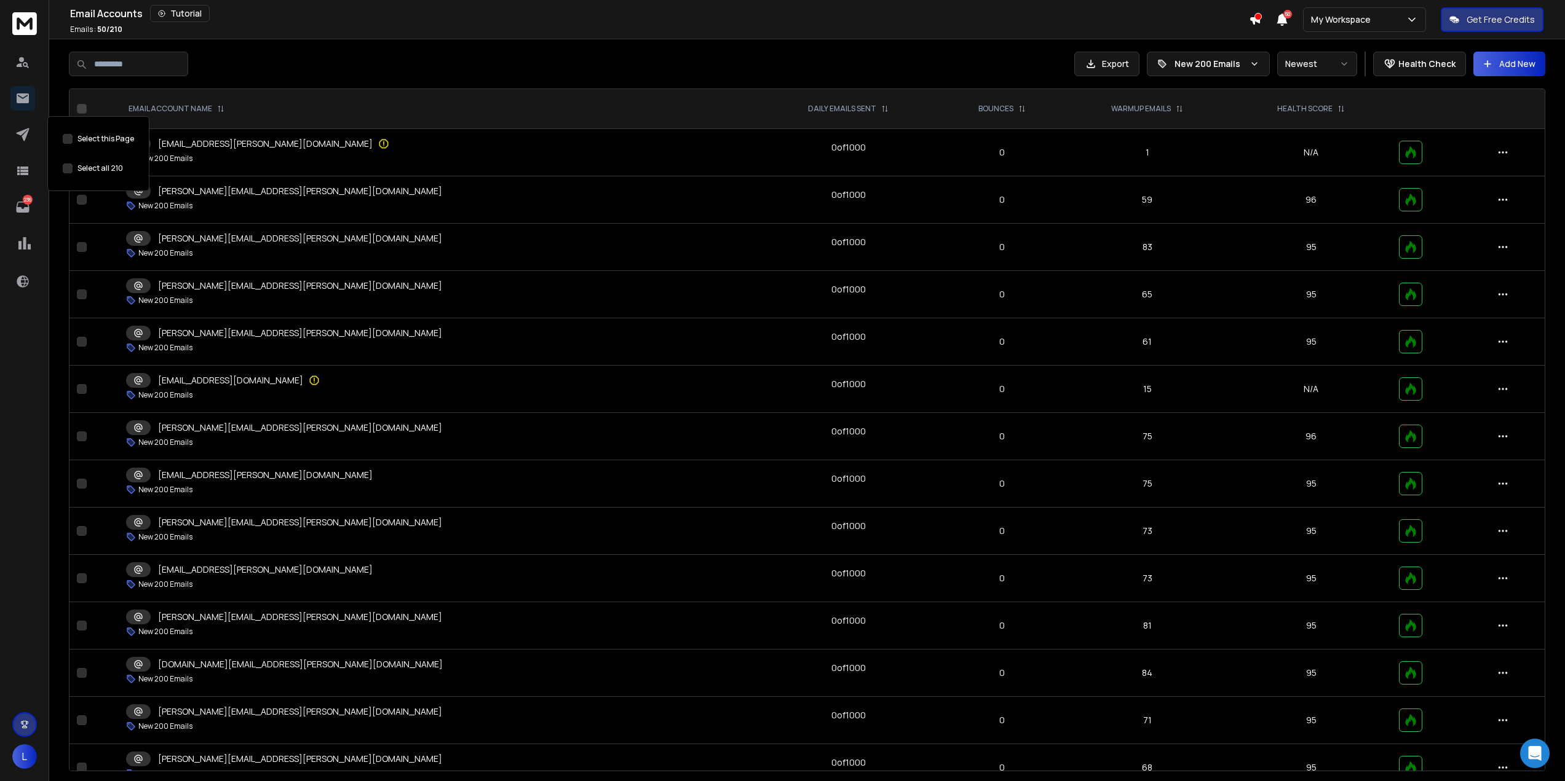
click at [64, 137] on button "Select this Page" at bounding box center [68, 139] width 10 height 10
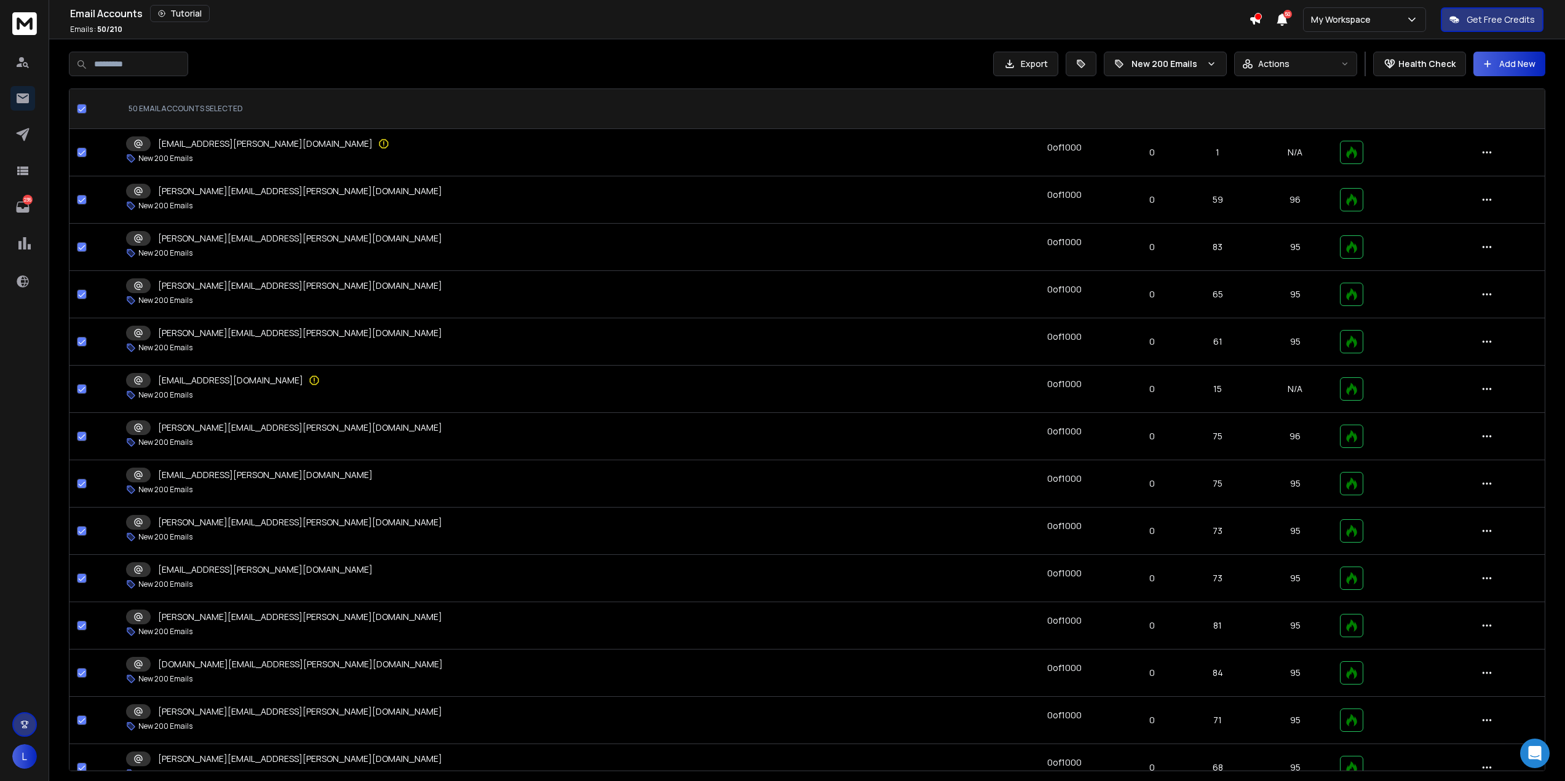
click at [79, 151] on button "button" at bounding box center [82, 153] width 10 height 10
drag, startPoint x: 81, startPoint y: 197, endPoint x: 84, endPoint y: 213, distance: 16.8
click at [83, 202] on button "button" at bounding box center [82, 200] width 10 height 10
click at [81, 244] on button "button" at bounding box center [82, 247] width 10 height 10
click at [82, 292] on button "button" at bounding box center [82, 295] width 10 height 10
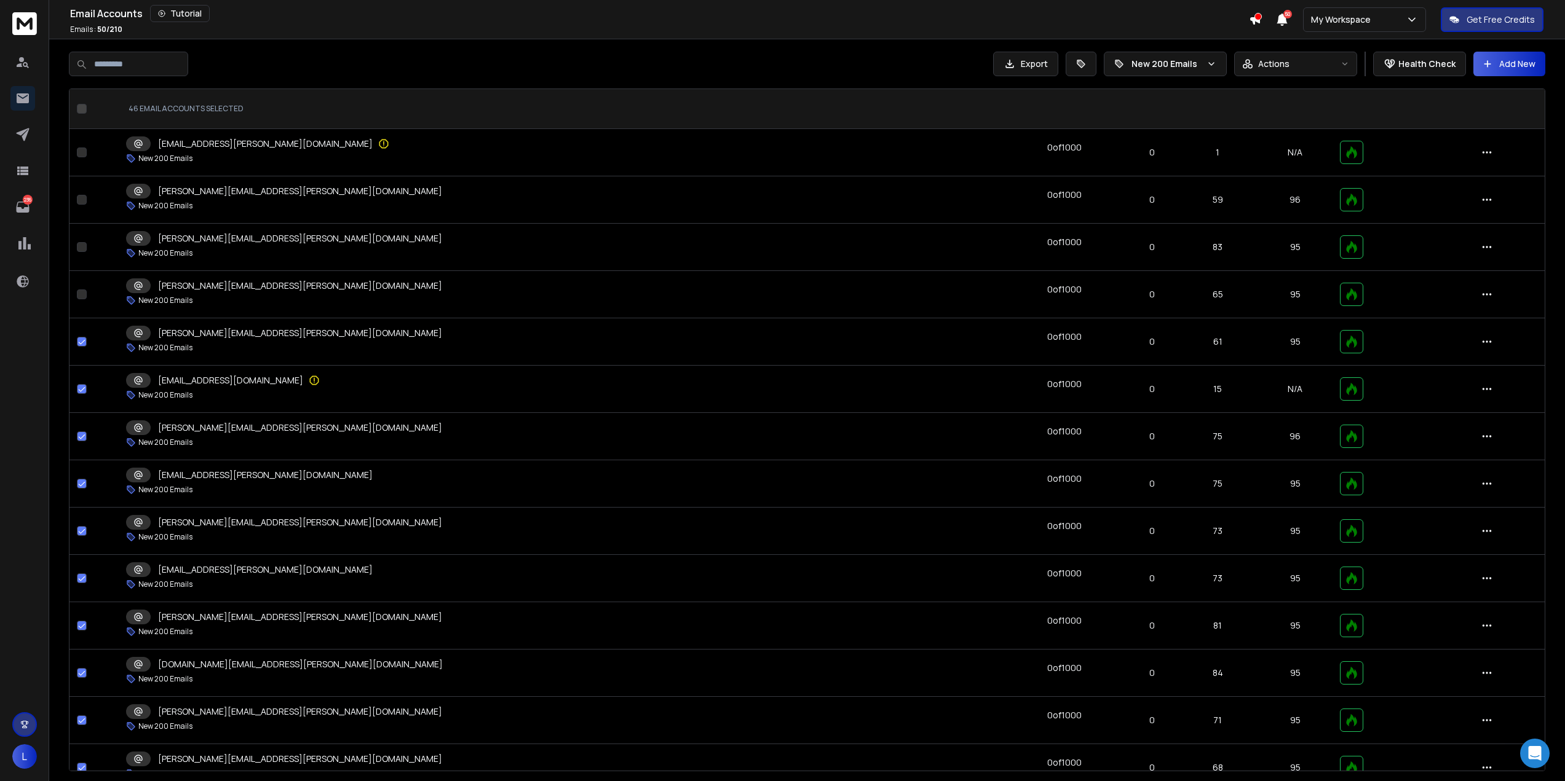
click at [82, 345] on button "button" at bounding box center [82, 342] width 10 height 10
click at [83, 385] on button "button" at bounding box center [82, 389] width 10 height 10
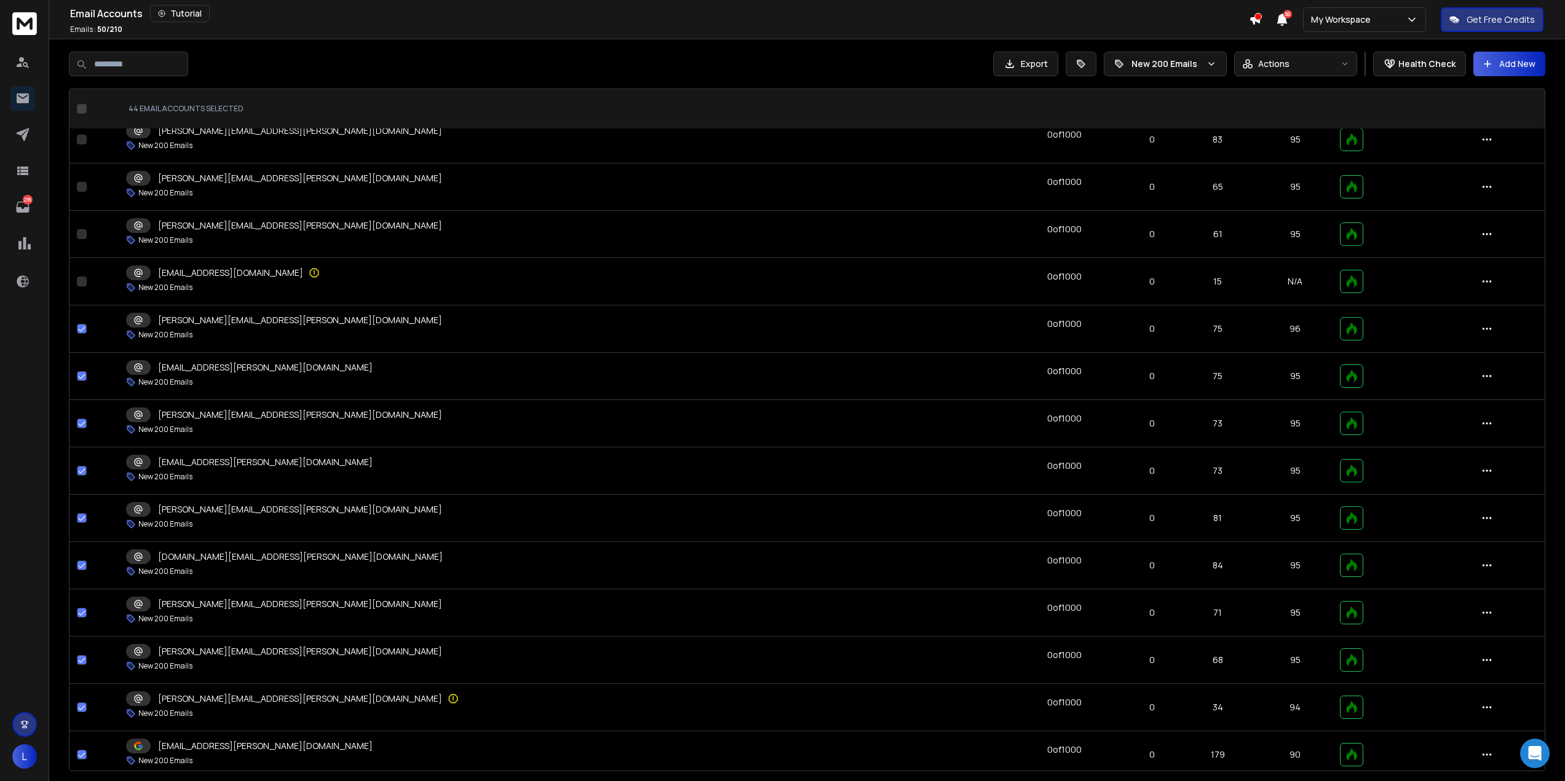
scroll to position [184, 0]
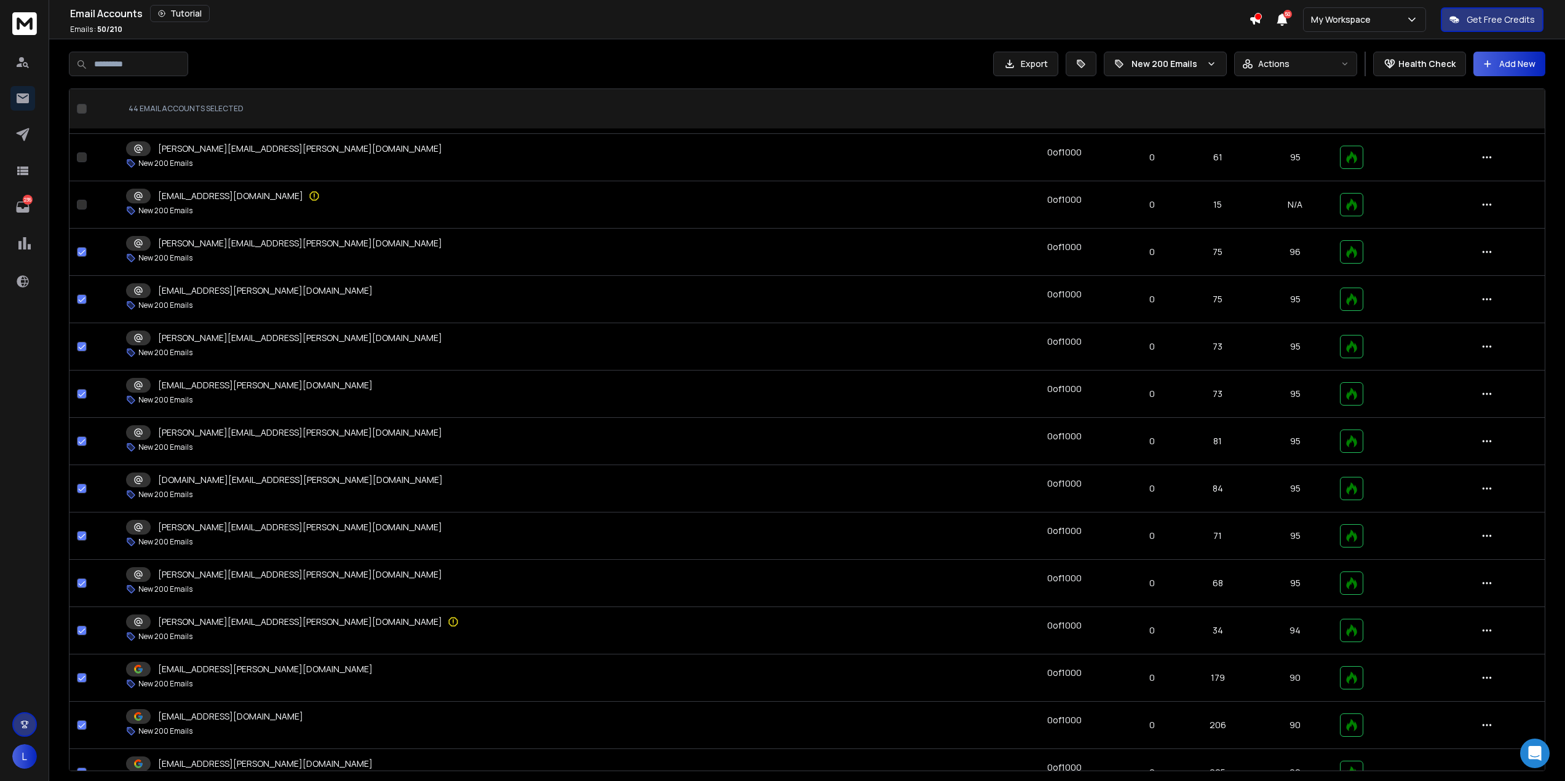
click at [80, 254] on button "button" at bounding box center [82, 252] width 10 height 10
click at [84, 301] on button "button" at bounding box center [82, 299] width 10 height 10
click at [81, 346] on button "button" at bounding box center [82, 347] width 10 height 10
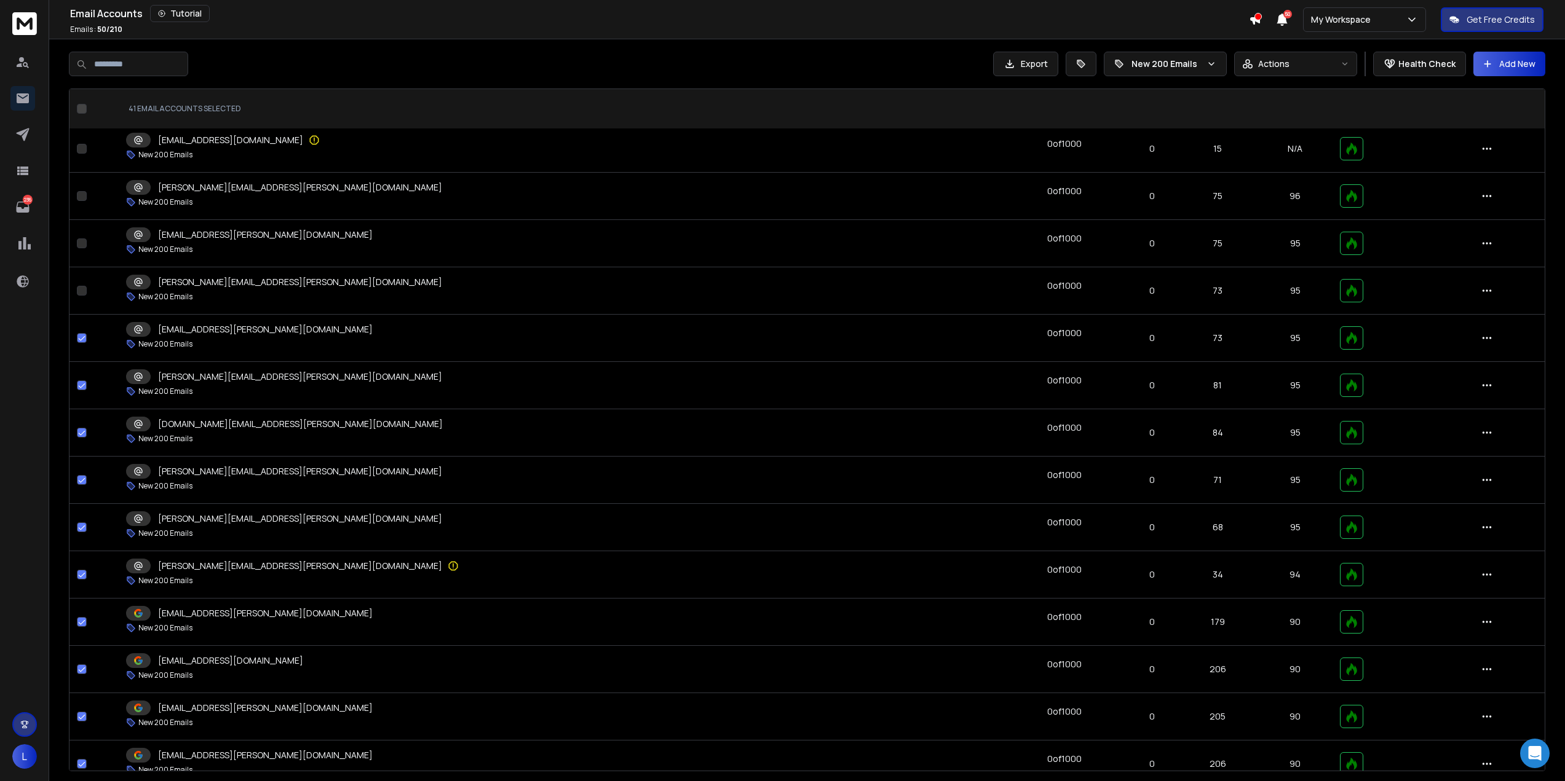
scroll to position [307, 0]
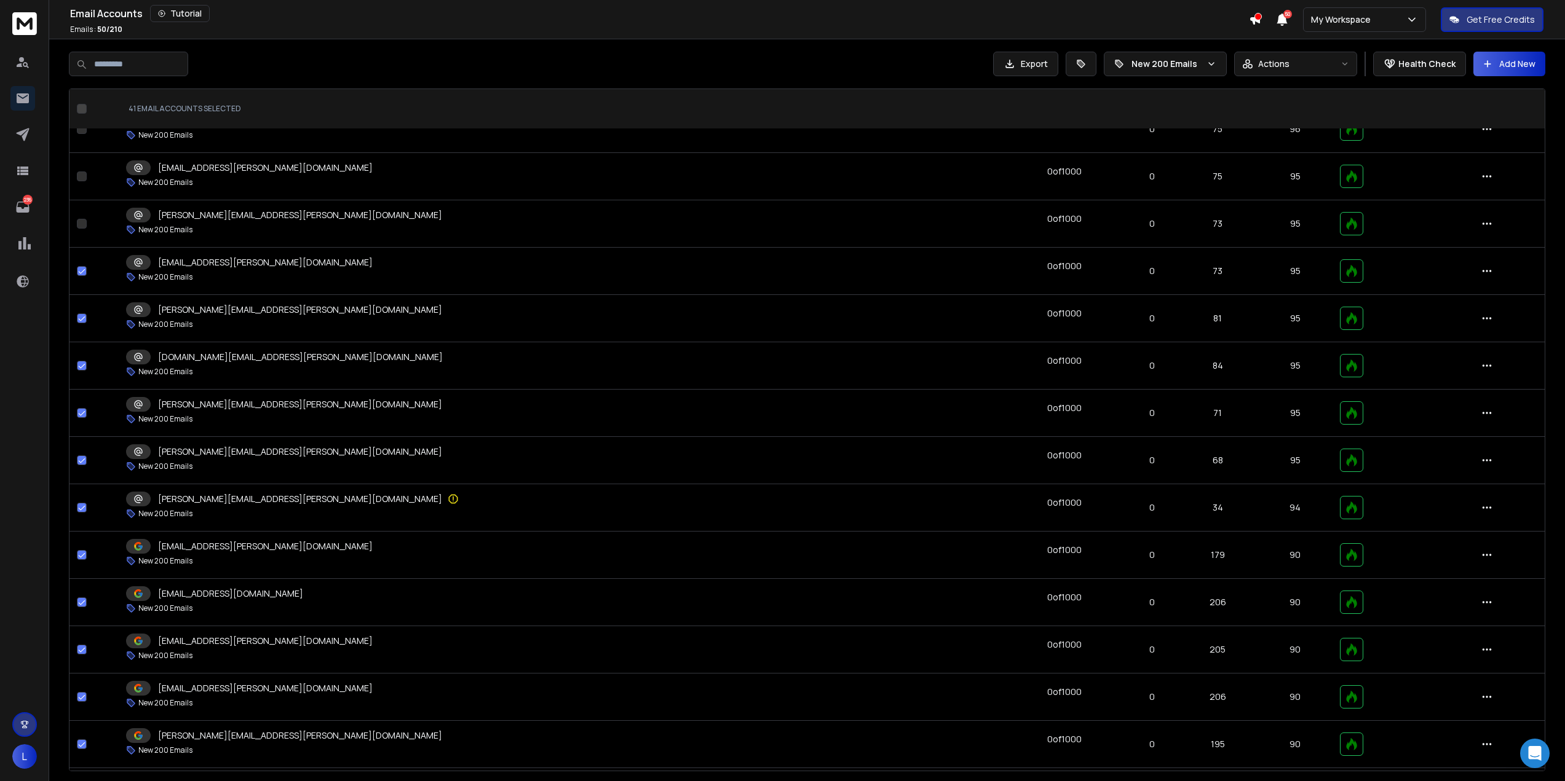
click at [81, 320] on button "button" at bounding box center [82, 319] width 10 height 10
click at [82, 272] on button "button" at bounding box center [82, 271] width 10 height 10
click at [82, 362] on button "button" at bounding box center [82, 366] width 10 height 10
click at [80, 415] on button "button" at bounding box center [82, 413] width 10 height 10
click at [84, 459] on button "button" at bounding box center [82, 461] width 10 height 10
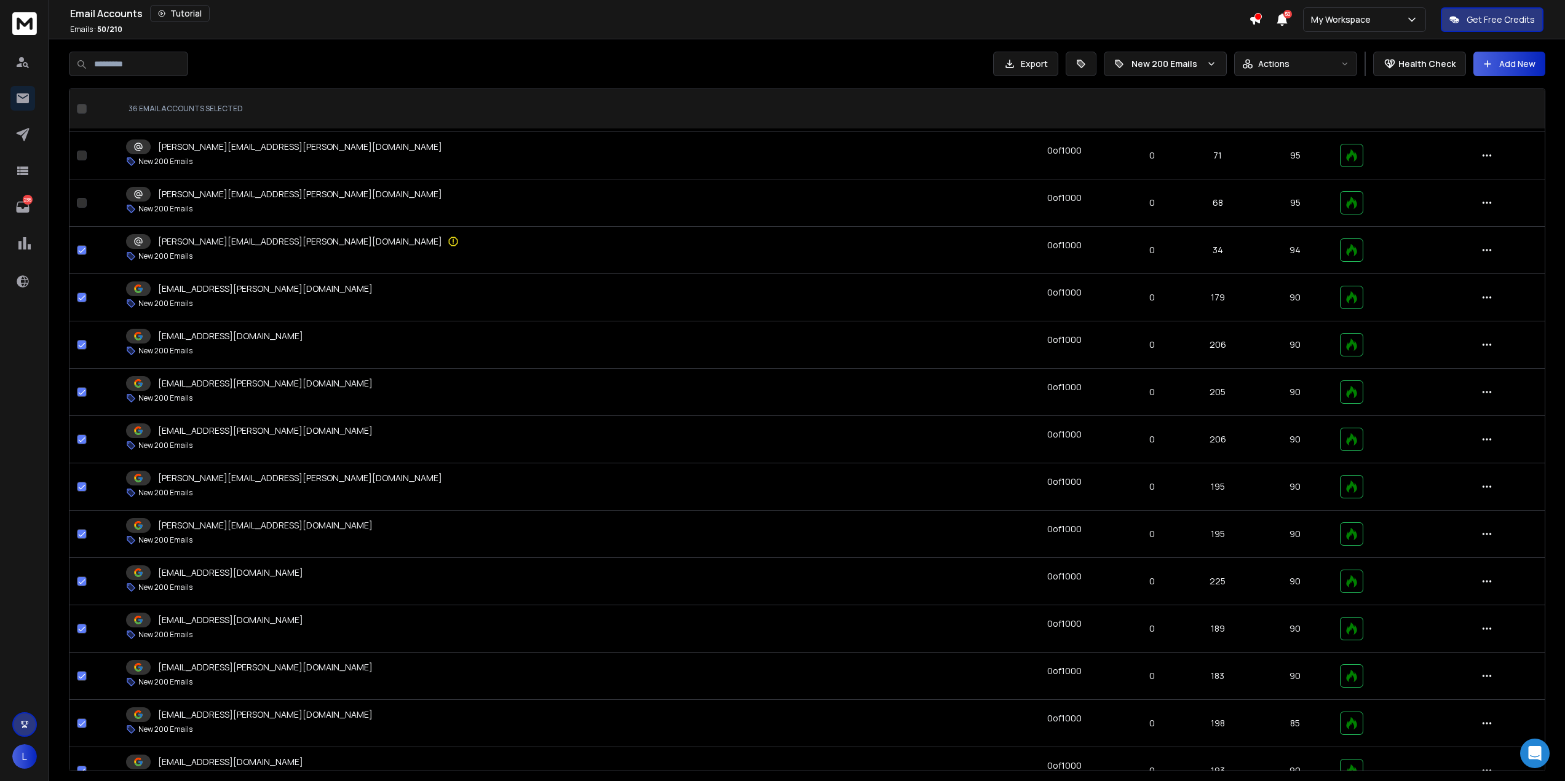
scroll to position [553, 0]
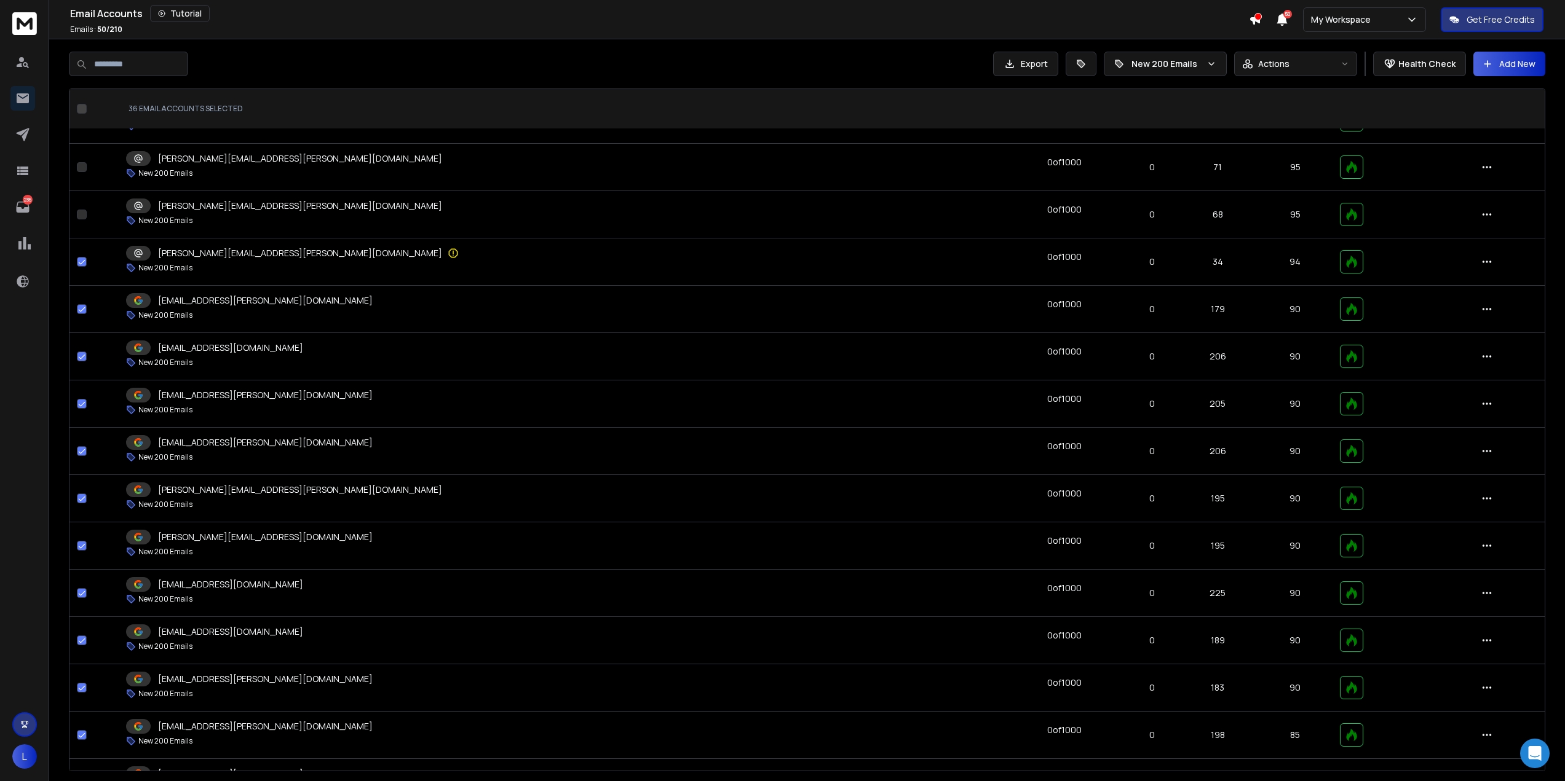
click at [86, 259] on button "button" at bounding box center [82, 262] width 10 height 10
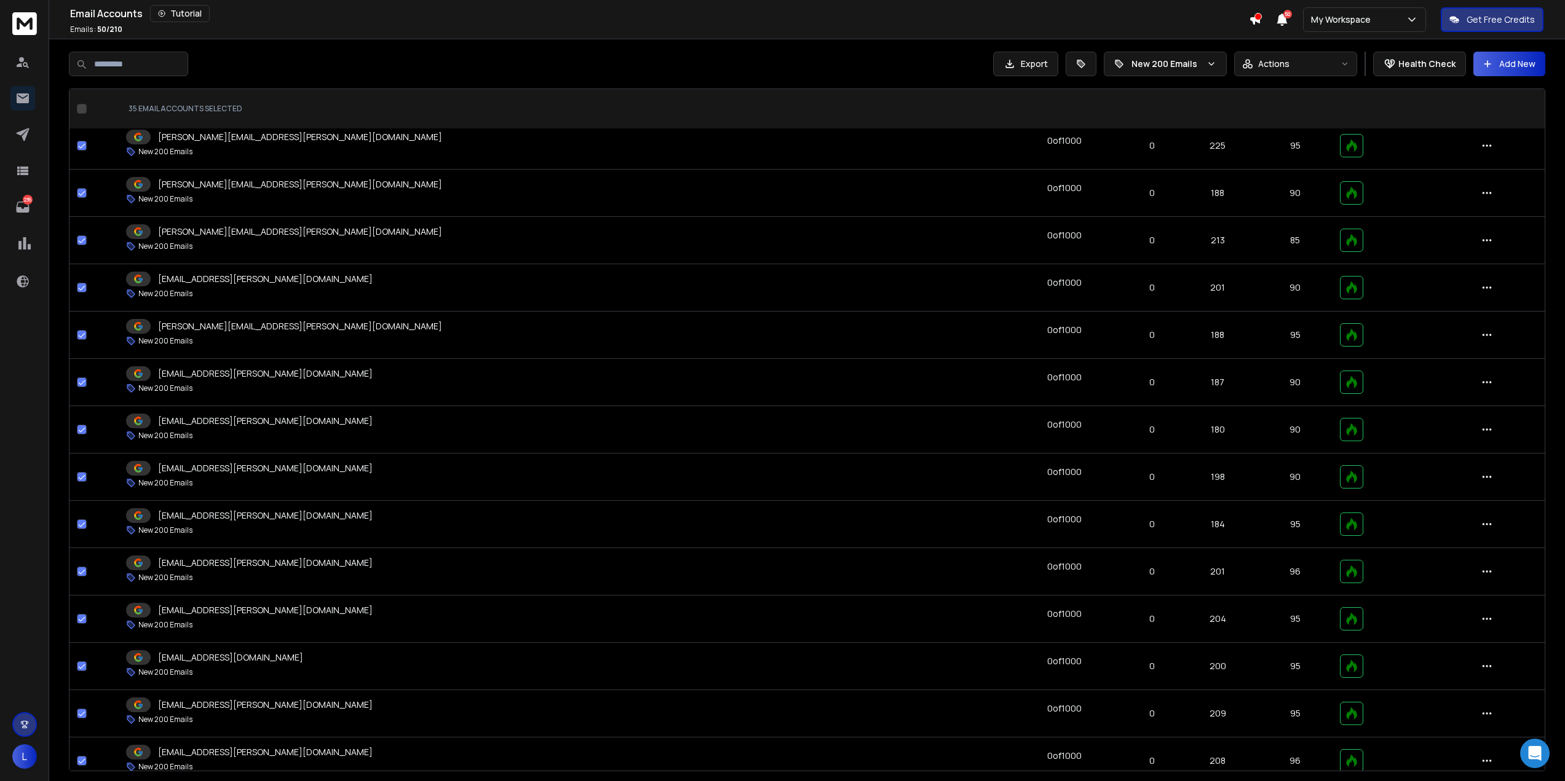
scroll to position [1754, 0]
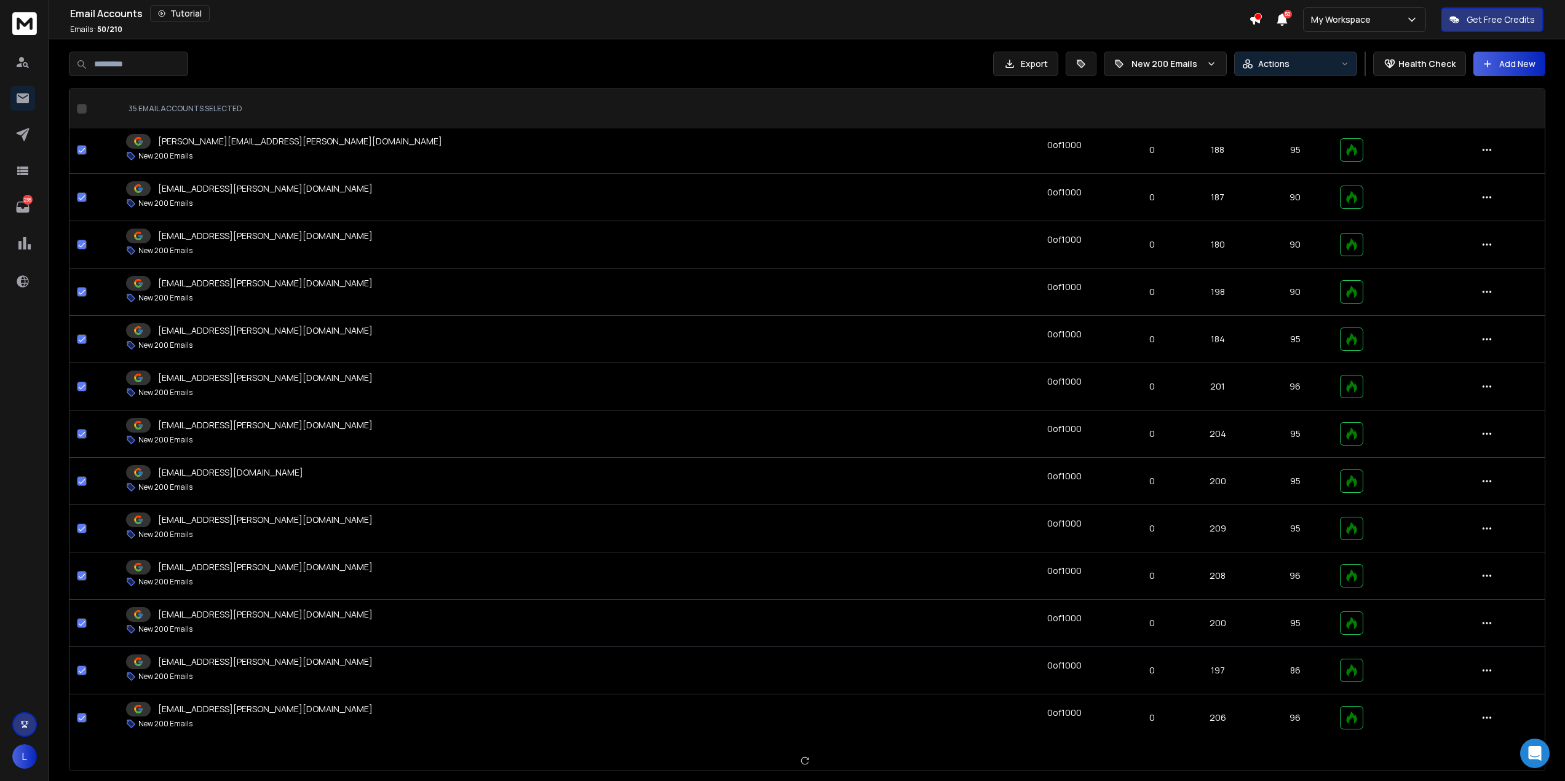
click at [1256, 71] on button "Actions" at bounding box center [1295, 64] width 123 height 25
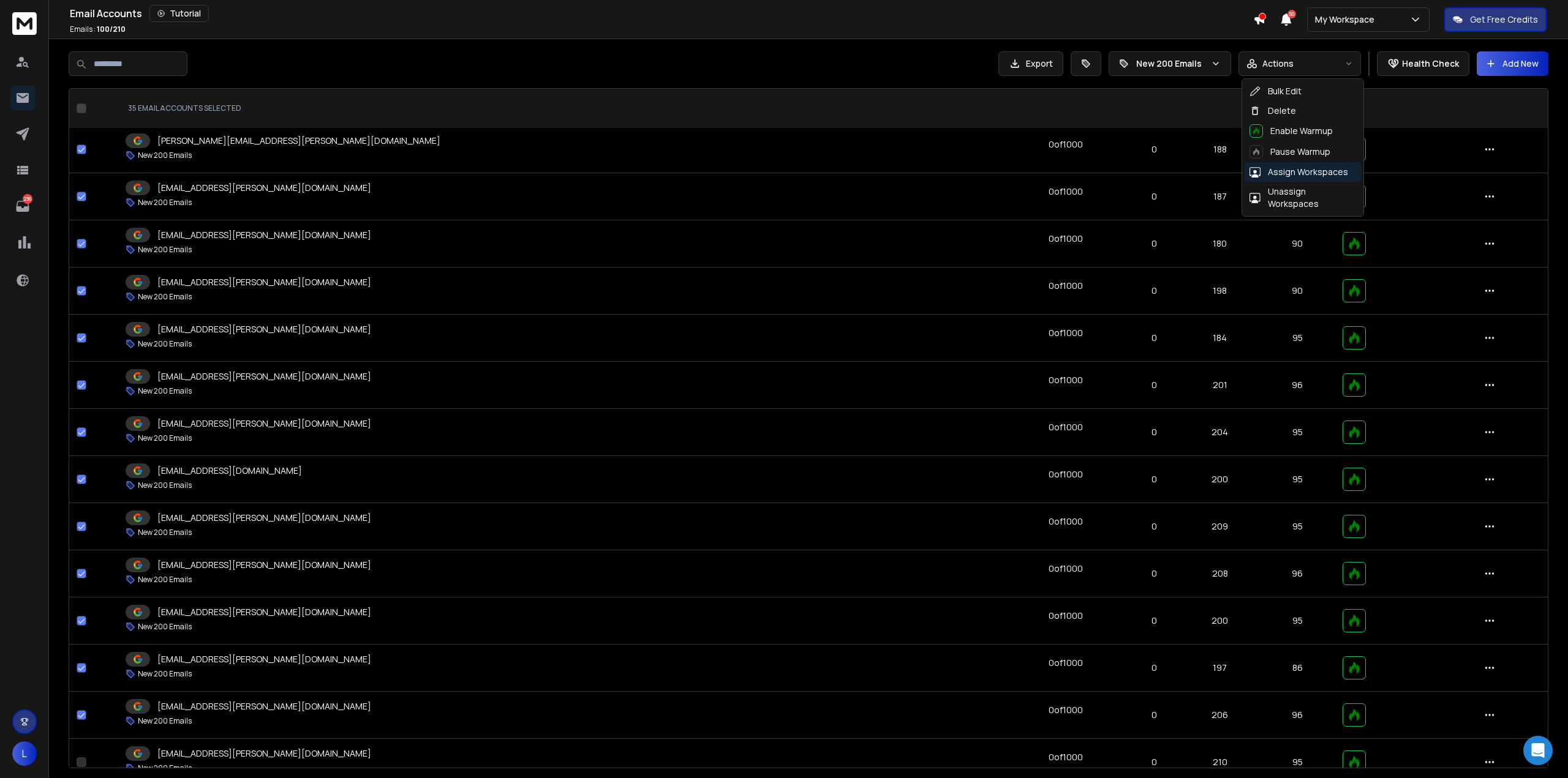
click at [1299, 171] on div "Assign Workspaces" at bounding box center [1298, 172] width 99 height 12
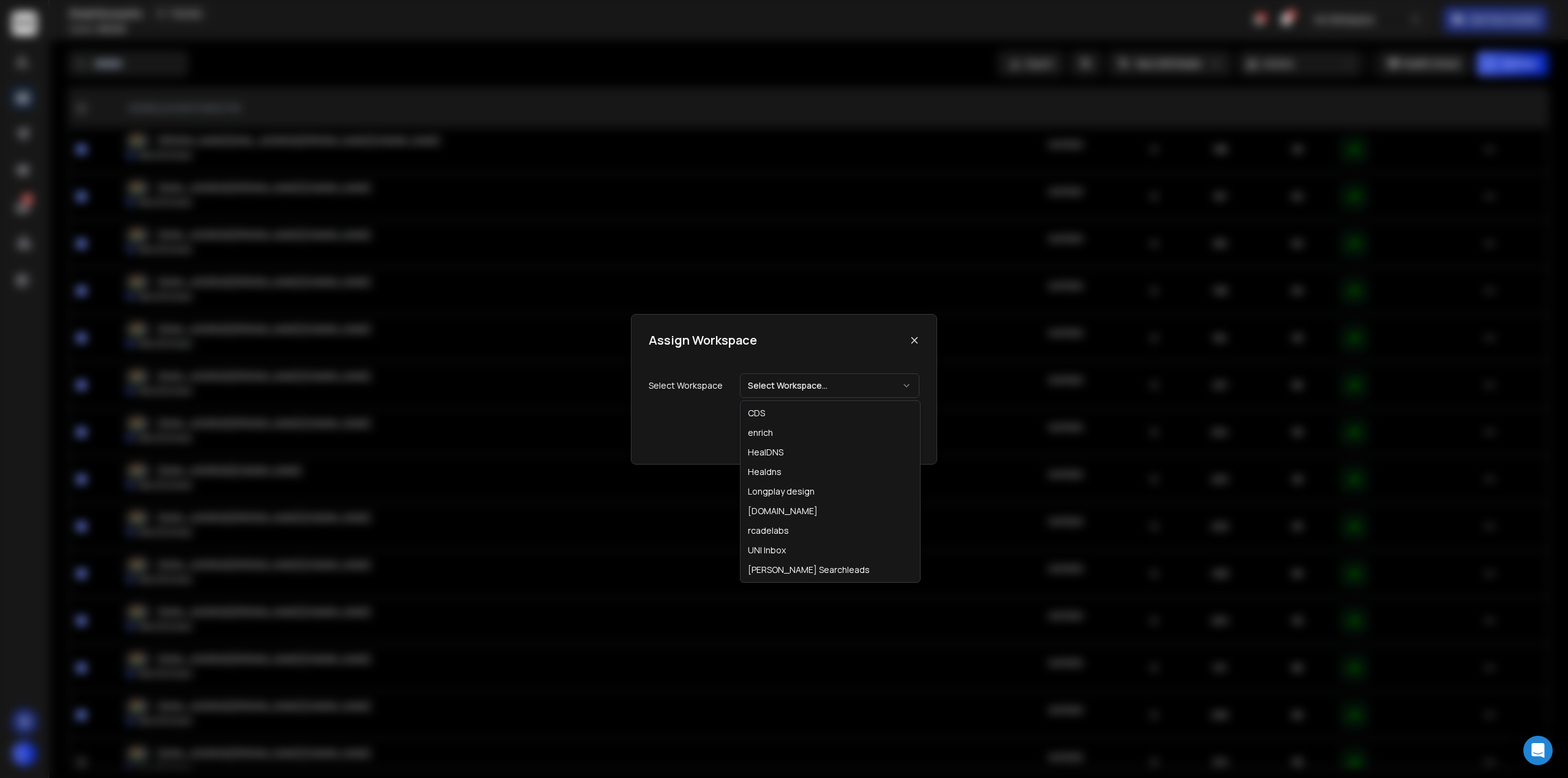
click at [826, 379] on button "Select Workspace..." at bounding box center [830, 386] width 179 height 25
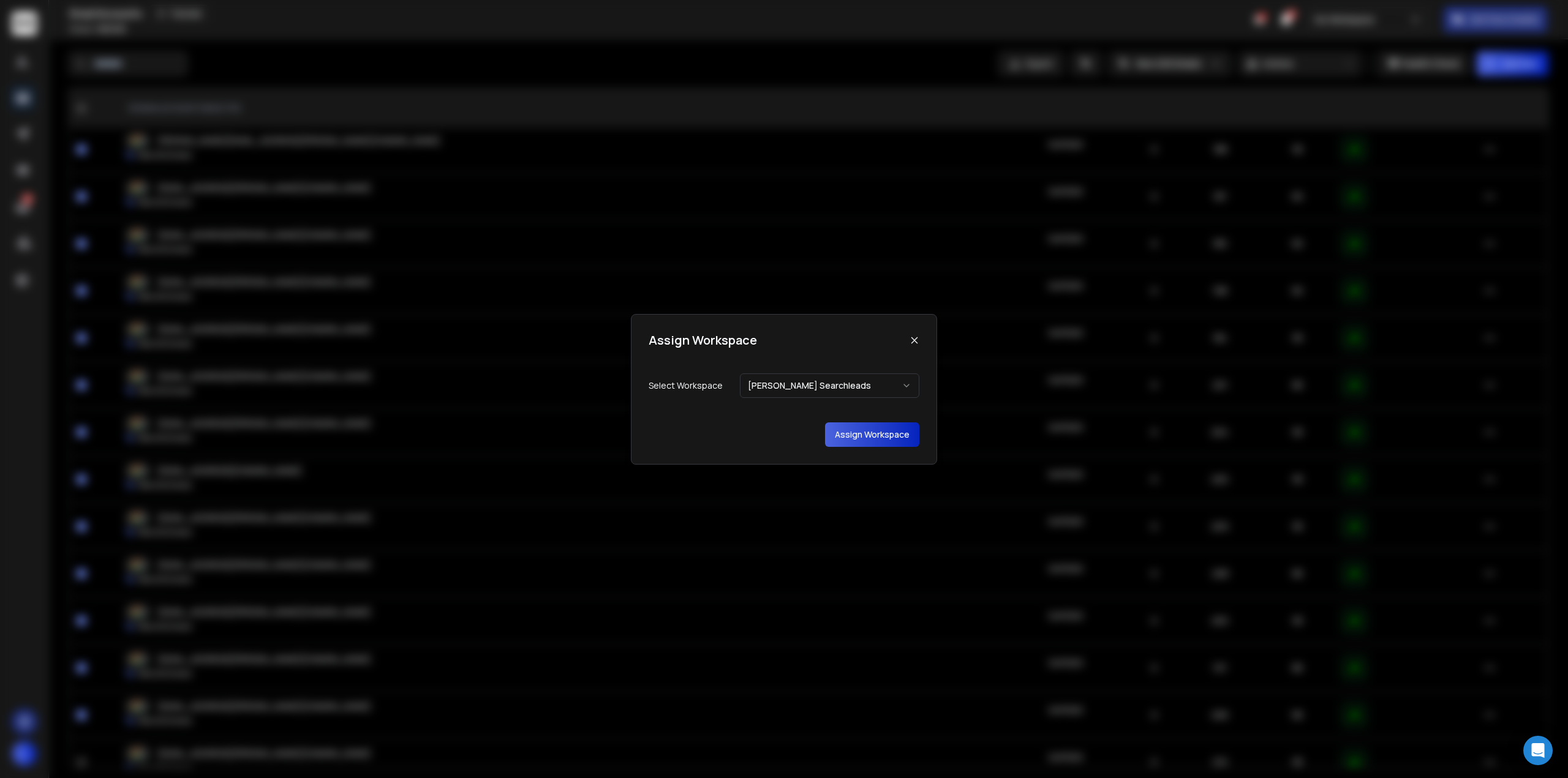
click at [914, 431] on button "Assign Workspace" at bounding box center [872, 434] width 95 height 25
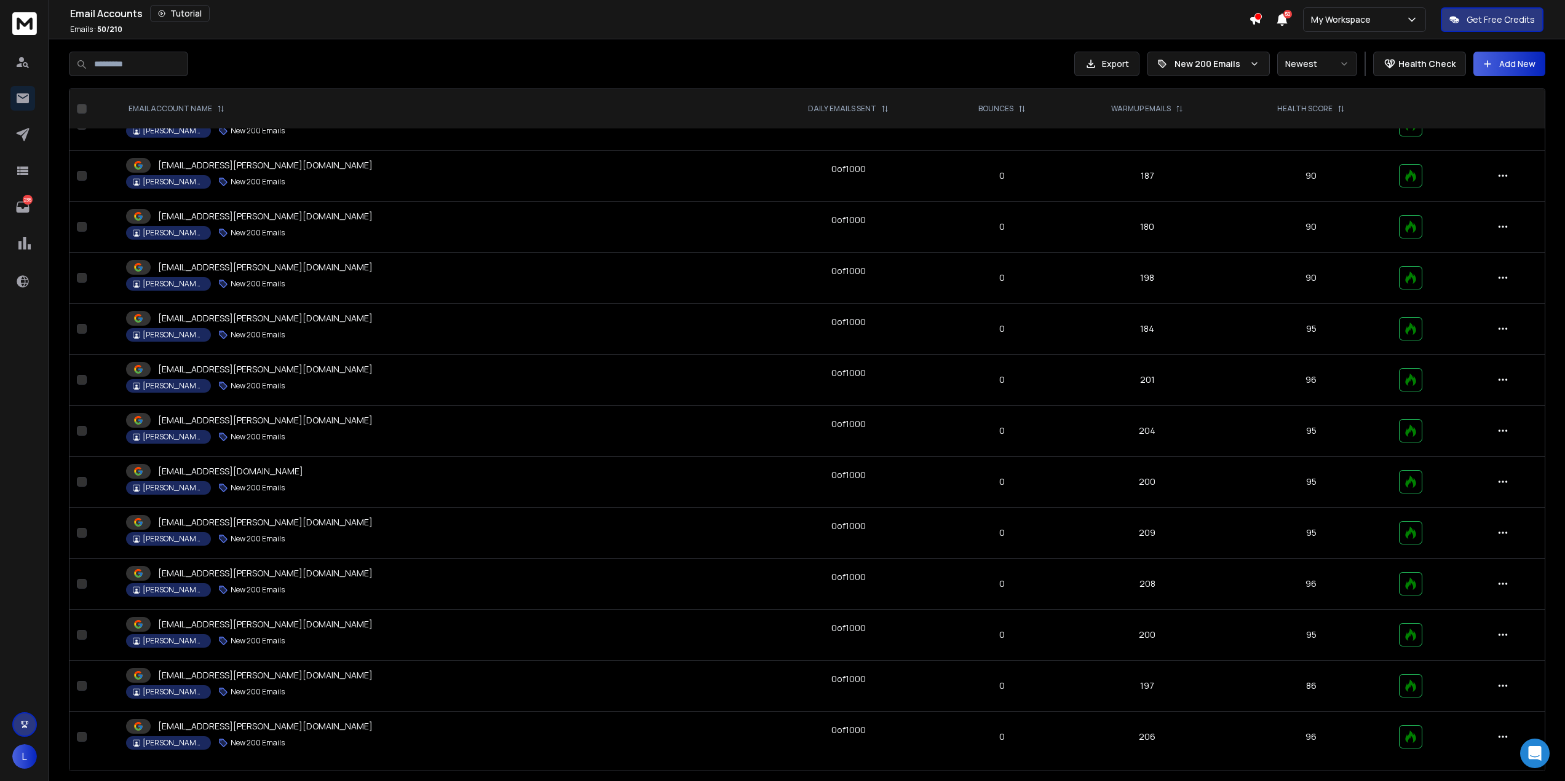
scroll to position [1883, 0]
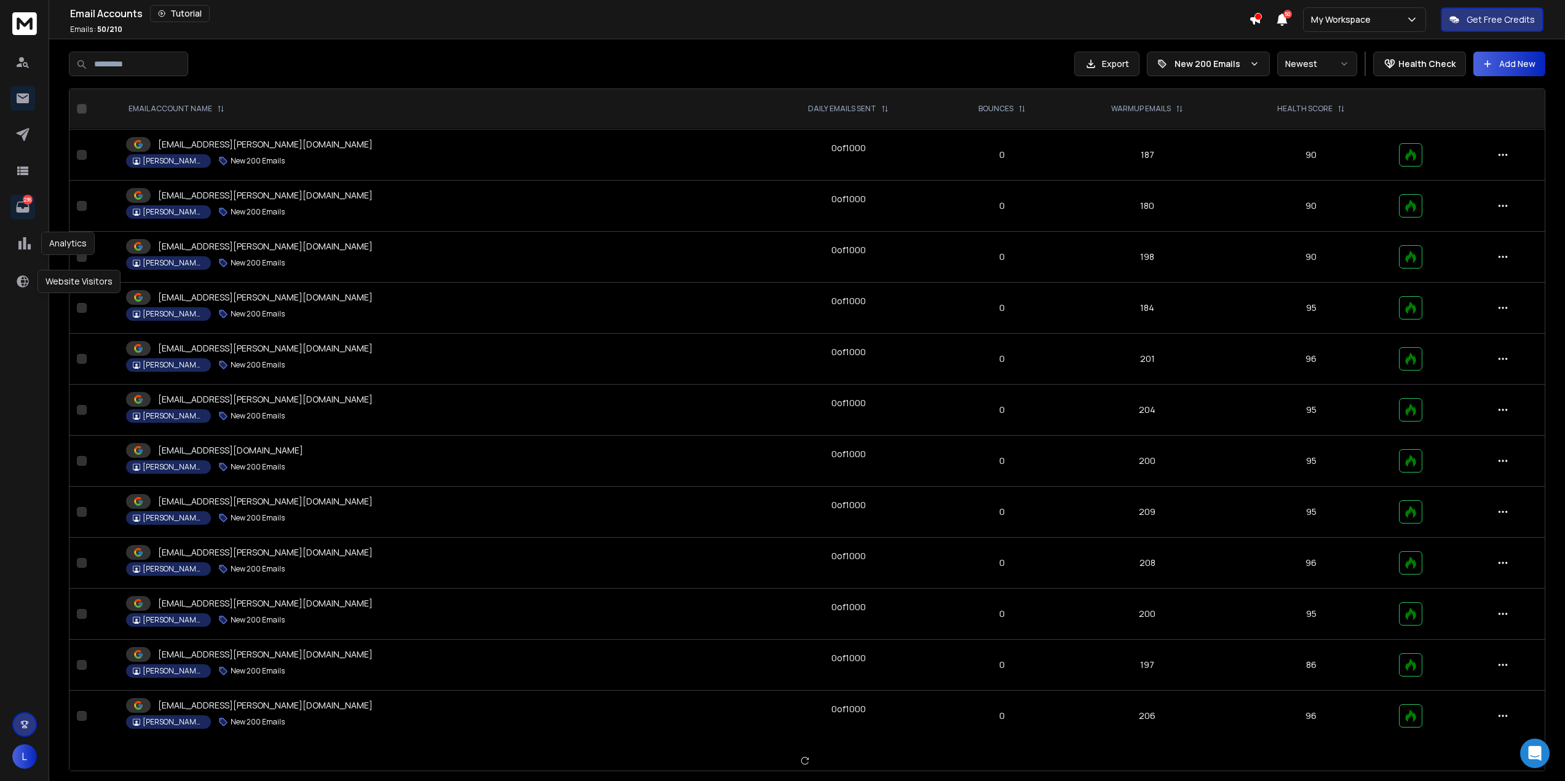
click at [29, 211] on icon at bounding box center [22, 207] width 13 height 11
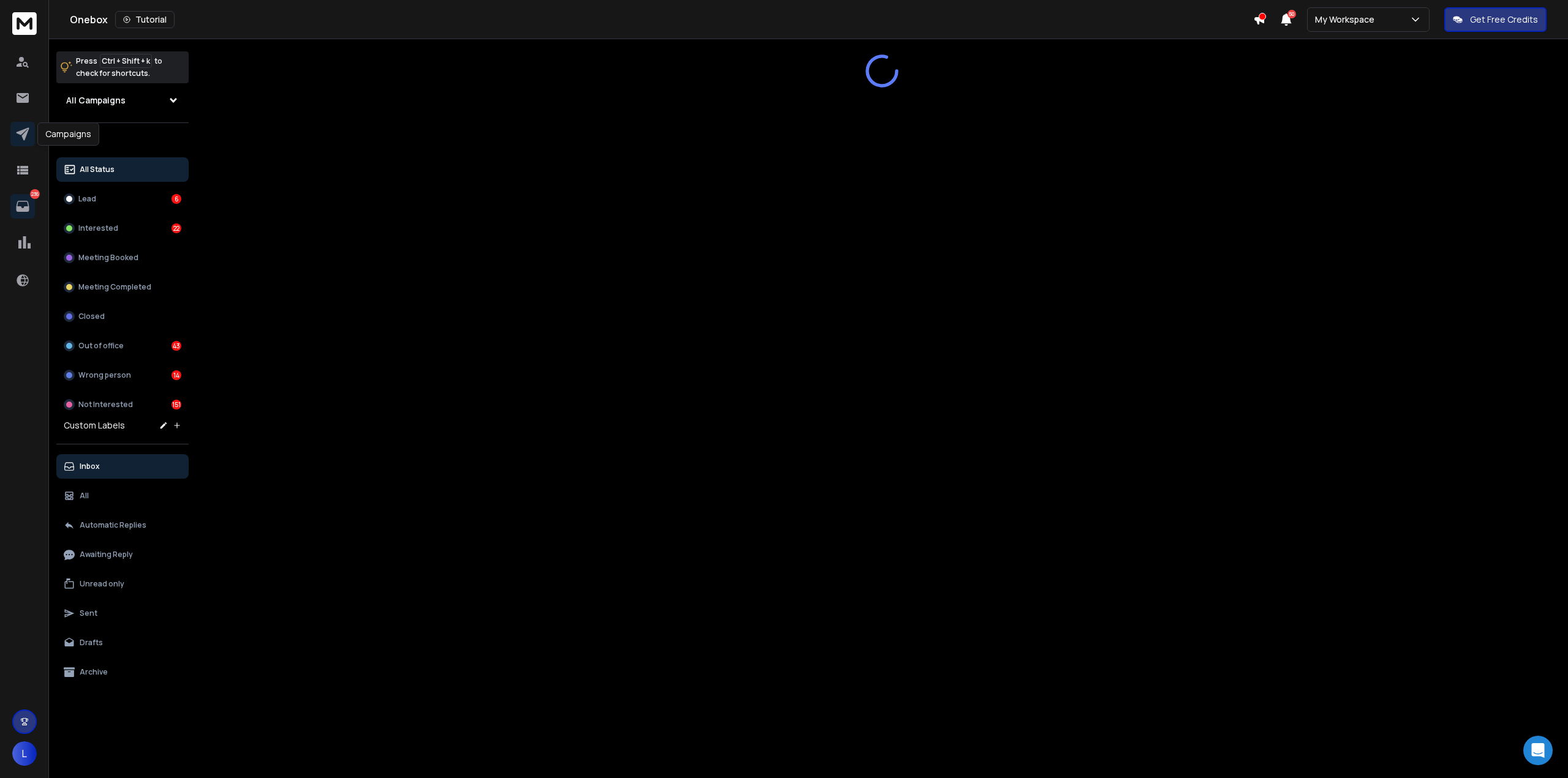
click at [26, 136] on icon at bounding box center [22, 133] width 15 height 15
